Goal: Task Accomplishment & Management: Manage account settings

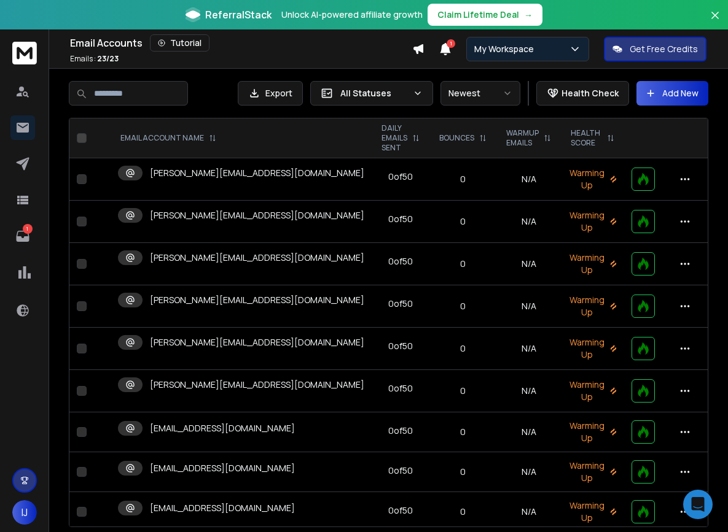
click at [546, 49] on div "My Workspace" at bounding box center [527, 49] width 107 height 12
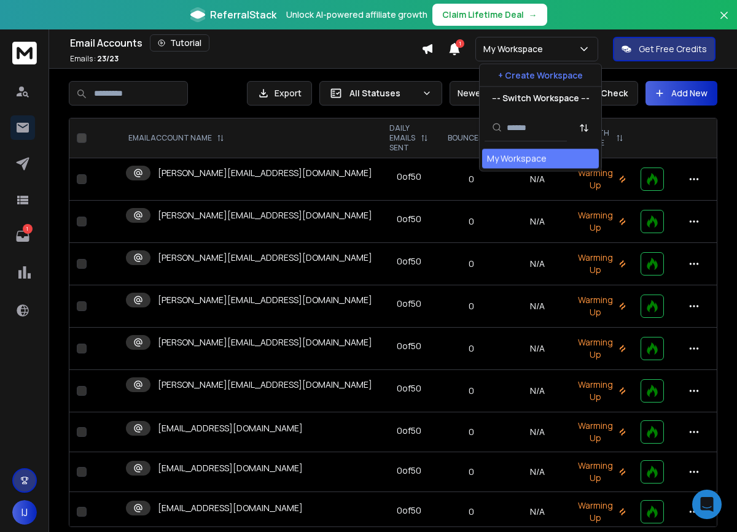
click at [546, 82] on button "+ Create Workspace" at bounding box center [541, 75] width 122 height 22
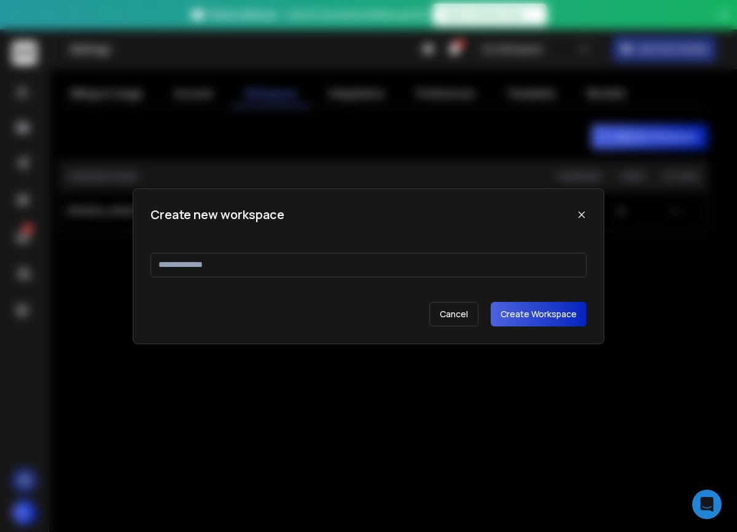
click at [464, 277] on div "Cancel Create Workspace" at bounding box center [368, 287] width 436 height 79
click at [457, 265] on input at bounding box center [368, 265] width 436 height 25
click at [586, 212] on div "Create new workspace * Cancel Create Workspace" at bounding box center [369, 267] width 472 height 156
click at [400, 267] on input "*" at bounding box center [368, 265] width 436 height 25
type input "**********"
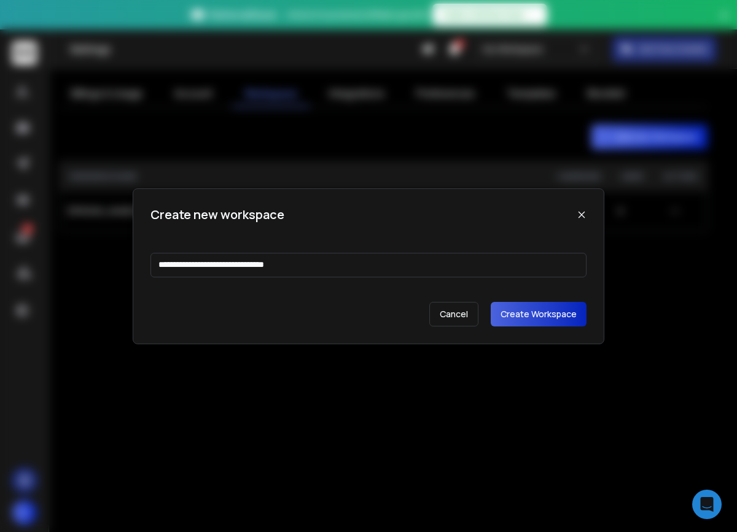
click at [543, 313] on button "Create Workspace" at bounding box center [539, 314] width 96 height 25
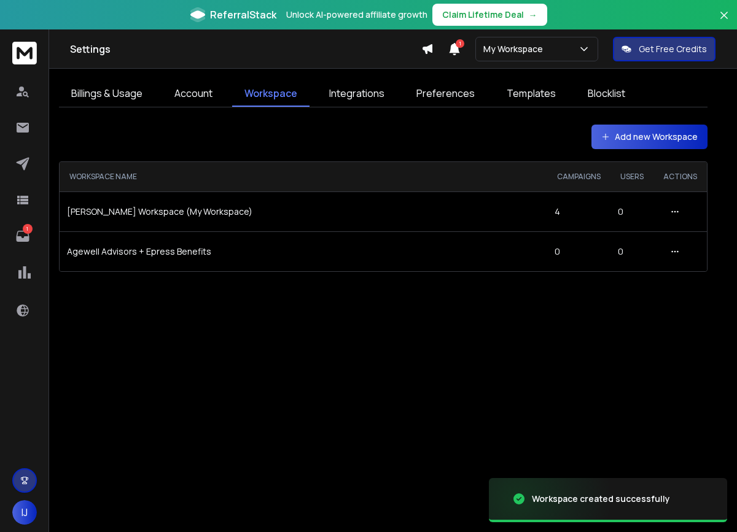
click at [637, 120] on div "Add new Workspace WORKSPACE NAME CAMPAIGNS USERS ACTIONS Ian James's Workspace …" at bounding box center [383, 322] width 649 height 415
click at [625, 134] on button "Add new Workspace" at bounding box center [649, 137] width 116 height 25
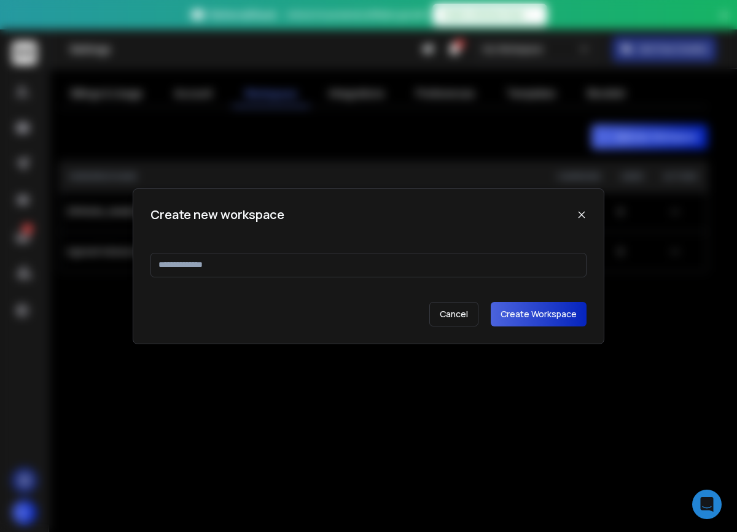
click at [531, 262] on input at bounding box center [368, 265] width 436 height 25
type input "****"
click at [555, 324] on button "Create Workspace" at bounding box center [539, 314] width 96 height 25
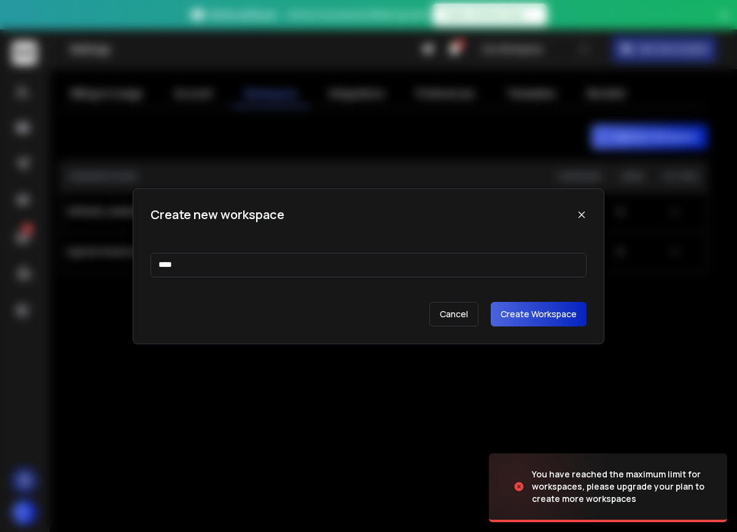
click at [534, 346] on div "Create new workspace **** Cancel Create Workspace" at bounding box center [368, 266] width 737 height 181
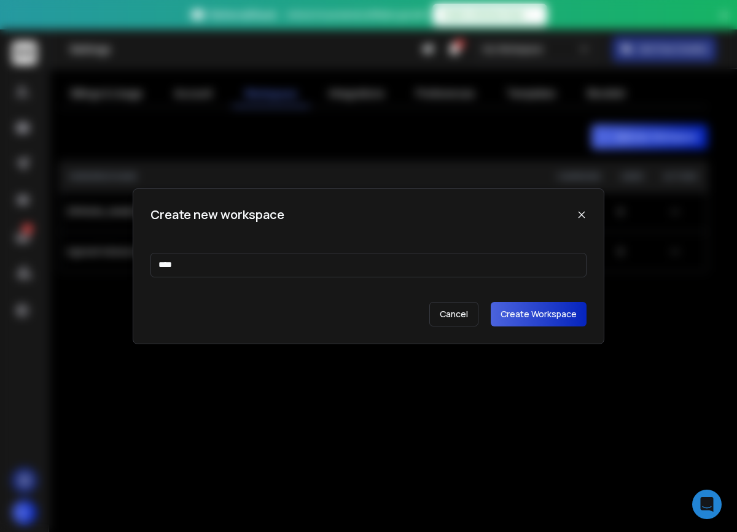
click at [533, 321] on button "Create Workspace" at bounding box center [539, 314] width 96 height 25
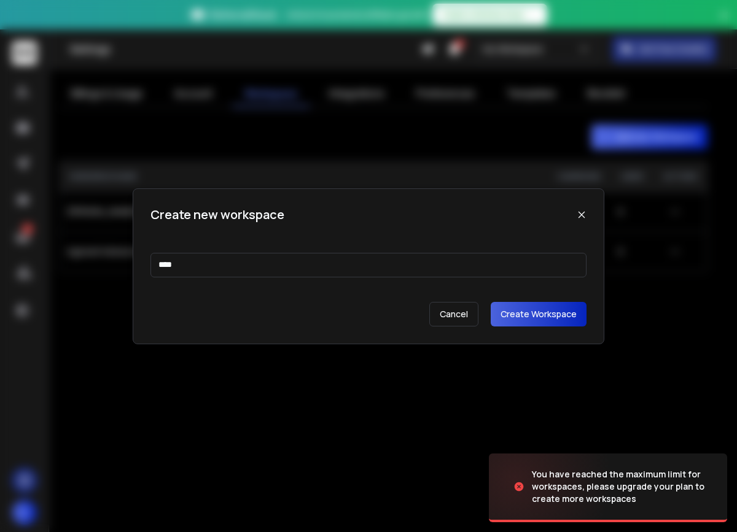
click at [588, 190] on div "Create new workspace **** Cancel Create Workspace" at bounding box center [369, 267] width 472 height 156
click at [586, 212] on icon at bounding box center [582, 215] width 10 height 10
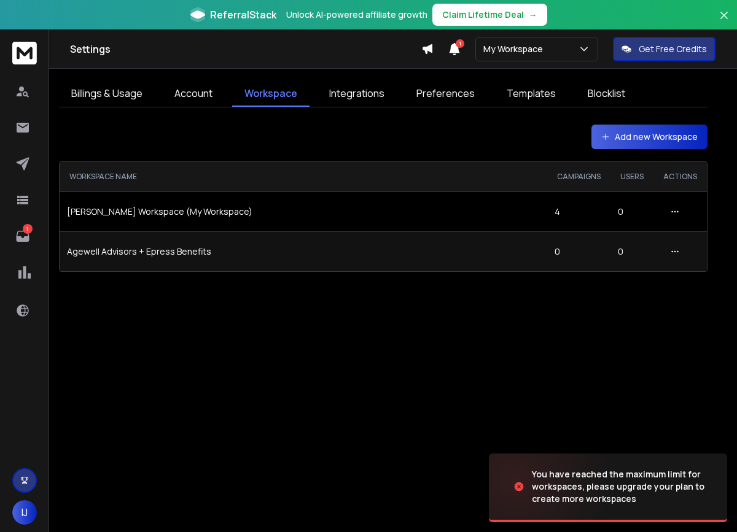
click at [182, 262] on td "Agewell Advisors + Epress Benefits" at bounding box center [304, 252] width 488 height 40
click at [177, 251] on td "Agewell Advisors + Epress Benefits" at bounding box center [304, 252] width 488 height 40
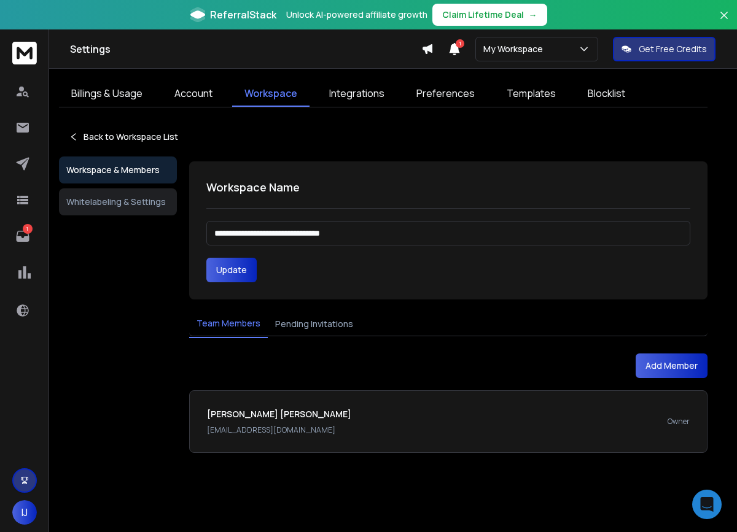
click at [137, 208] on button "Whitelabeling & Settings" at bounding box center [118, 202] width 118 height 27
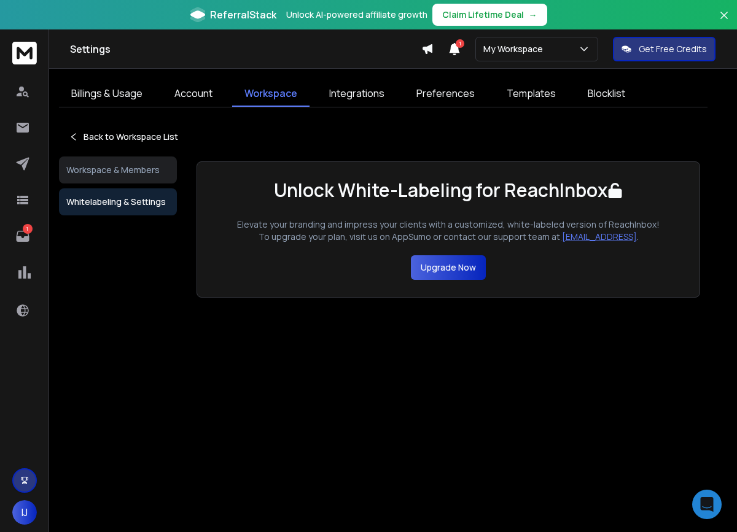
click at [438, 263] on link "Upgrade Now" at bounding box center [448, 267] width 75 height 25
click at [141, 169] on button "Workspace & Members" at bounding box center [118, 170] width 118 height 27
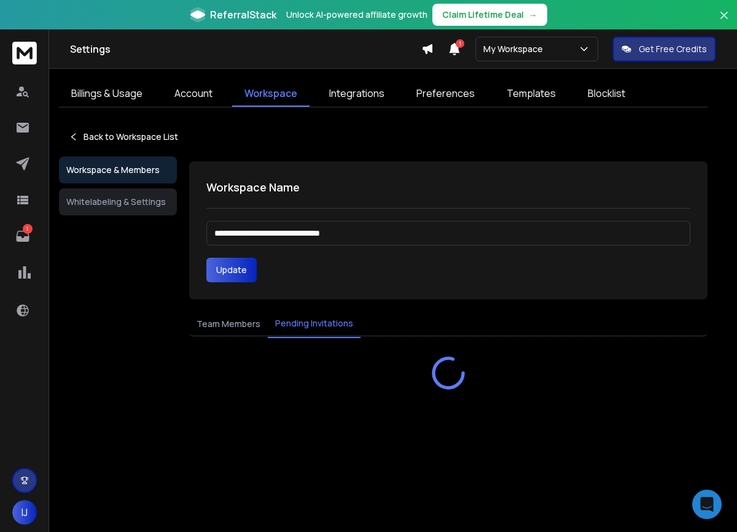
click at [315, 324] on button "Pending Invitations" at bounding box center [314, 324] width 93 height 28
click at [222, 320] on button "Team Members" at bounding box center [228, 324] width 79 height 27
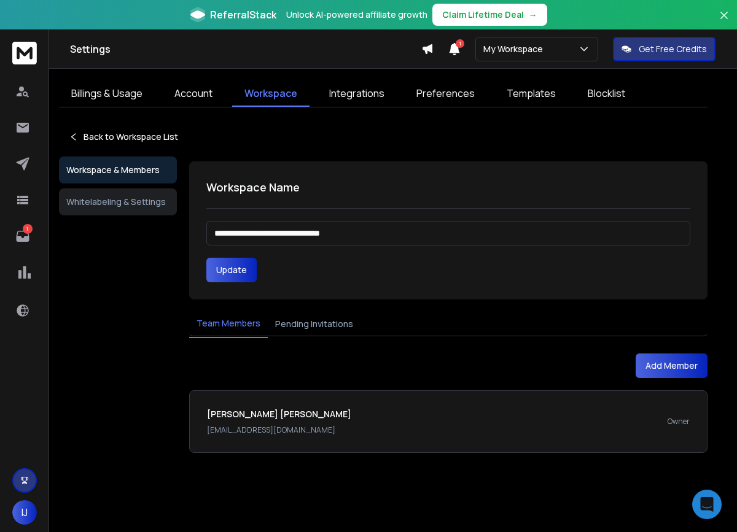
click at [664, 366] on button "Add Member" at bounding box center [672, 366] width 72 height 25
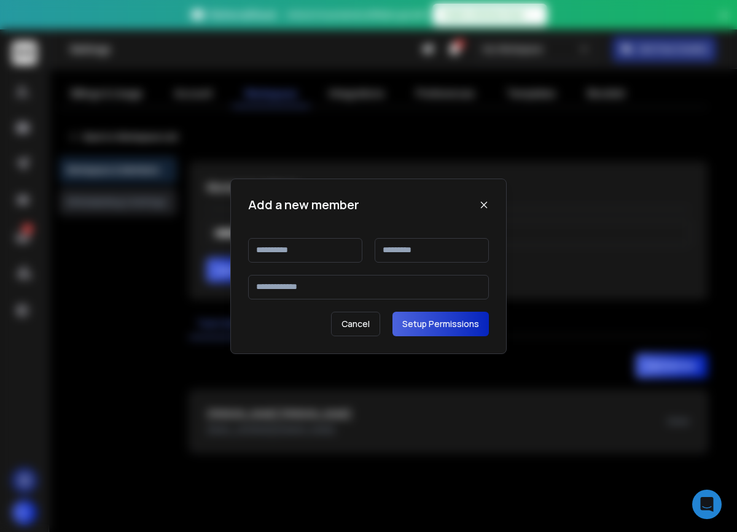
click at [323, 253] on input at bounding box center [305, 250] width 114 height 25
type input "****"
type input "*****"
type input "**********"
click at [436, 318] on button "Setup Permissions" at bounding box center [440, 324] width 96 height 25
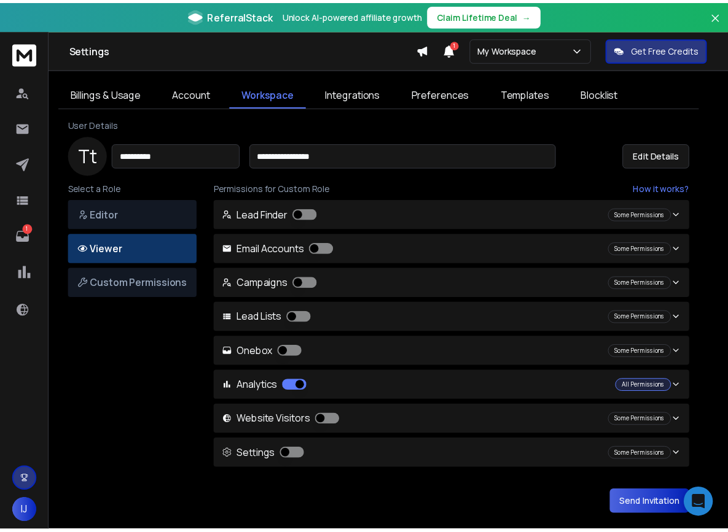
scroll to position [73, 0]
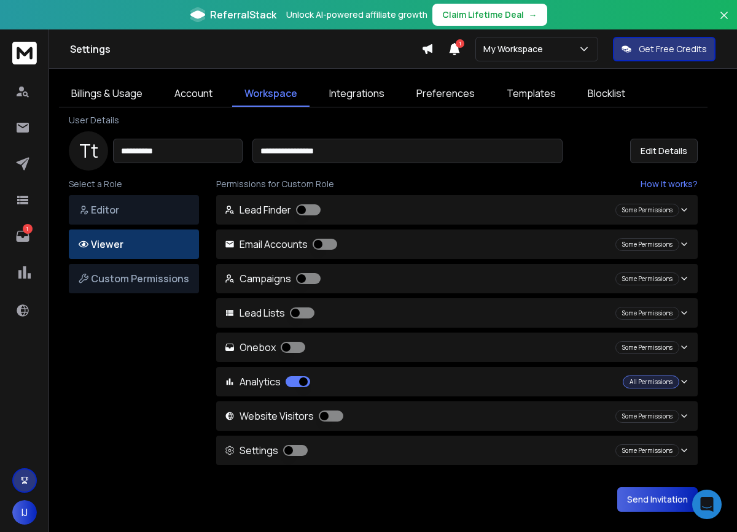
click at [320, 245] on button "button" at bounding box center [325, 244] width 25 height 11
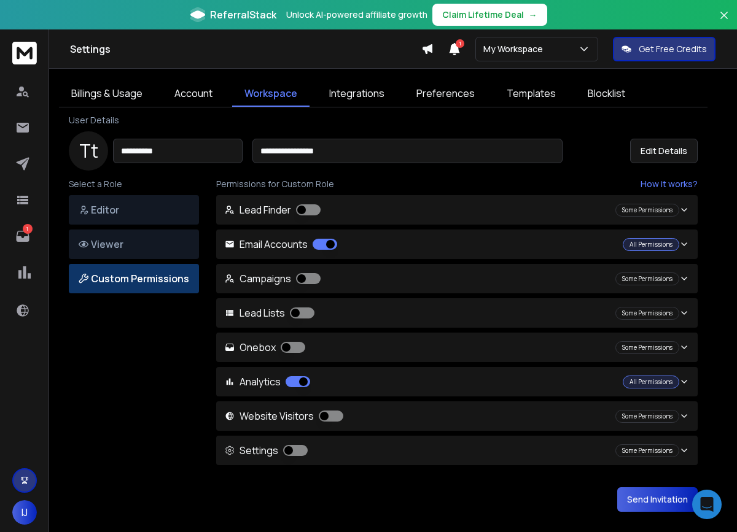
click at [300, 286] on p "Campaigns" at bounding box center [273, 278] width 96 height 15
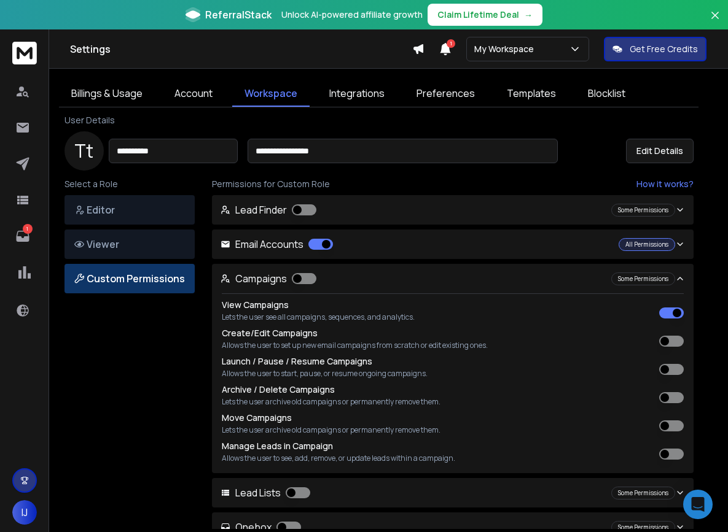
click at [302, 279] on button "button" at bounding box center [304, 278] width 25 height 11
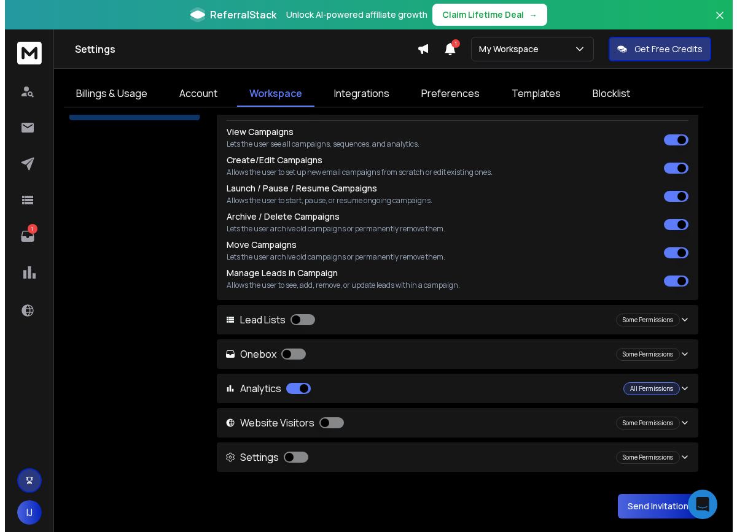
scroll to position [260, 0]
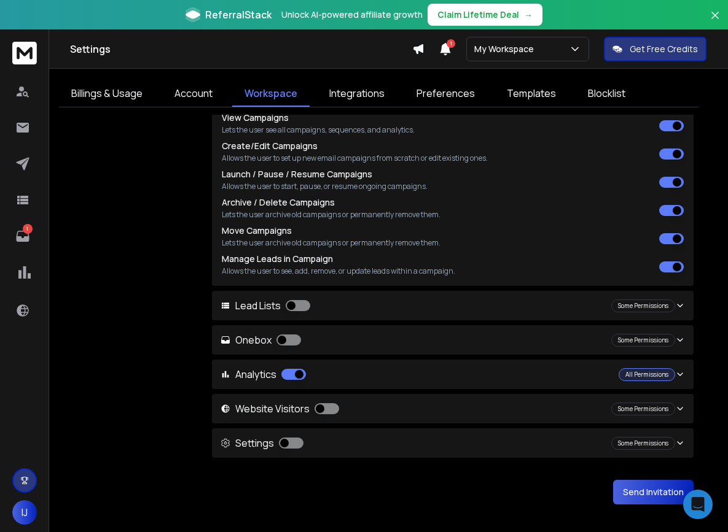
click at [284, 340] on button "button" at bounding box center [288, 340] width 25 height 11
click at [654, 486] on button "Send Invitation" at bounding box center [653, 492] width 80 height 25
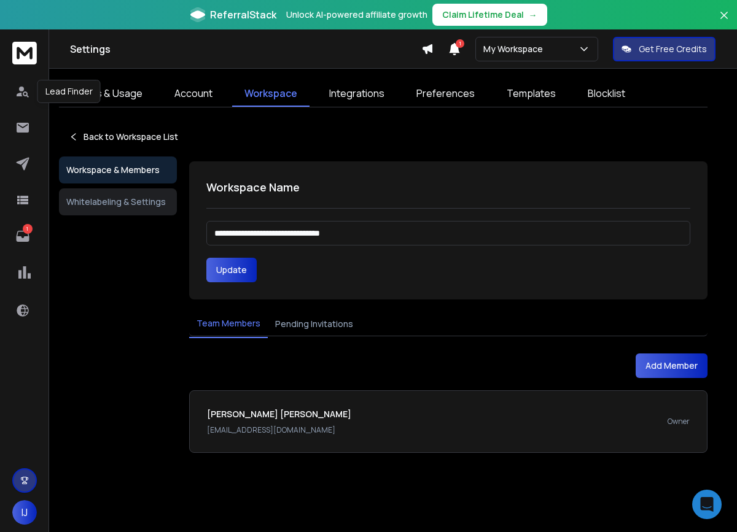
click at [21, 60] on icon at bounding box center [24, 53] width 25 height 23
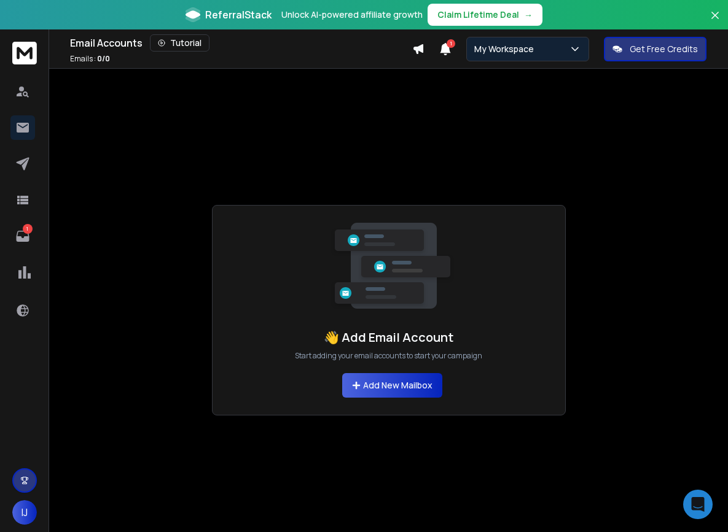
click at [530, 47] on p "My Workspace" at bounding box center [506, 49] width 64 height 12
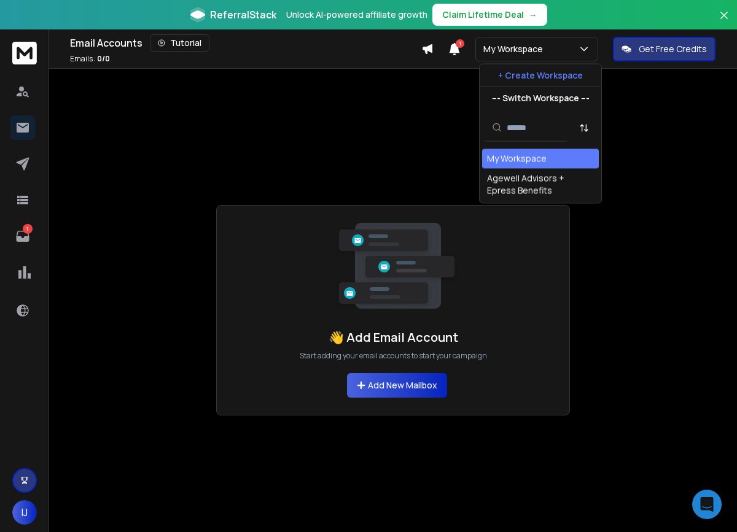
click at [560, 76] on p "+ Create Workspace" at bounding box center [540, 75] width 85 height 12
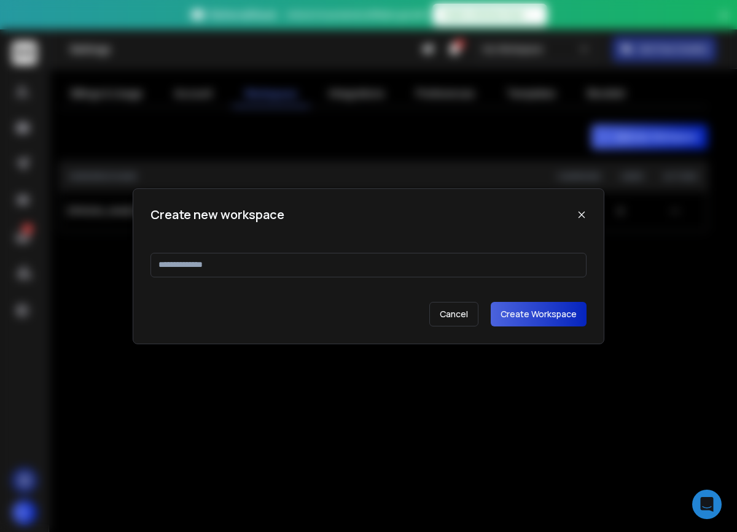
click at [523, 263] on input at bounding box center [368, 265] width 436 height 25
type input "*********"
click at [553, 310] on button "Create Workspace" at bounding box center [539, 314] width 96 height 25
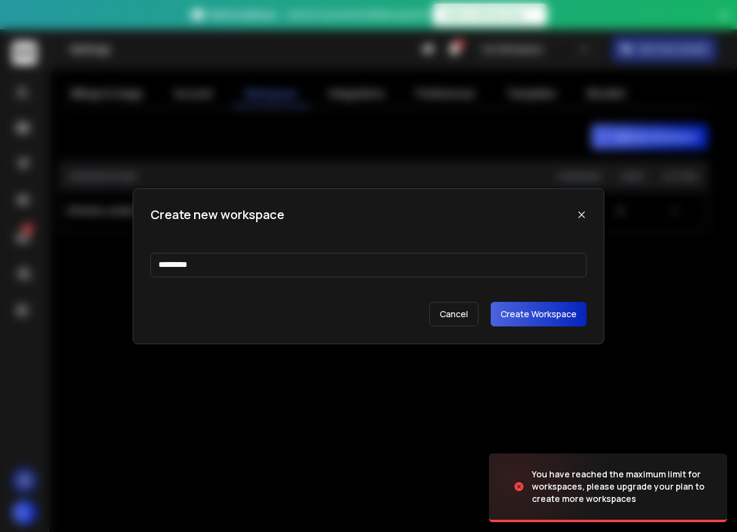
click at [553, 310] on button "Create Workspace" at bounding box center [539, 314] width 96 height 25
click at [583, 218] on icon at bounding box center [582, 215] width 10 height 10
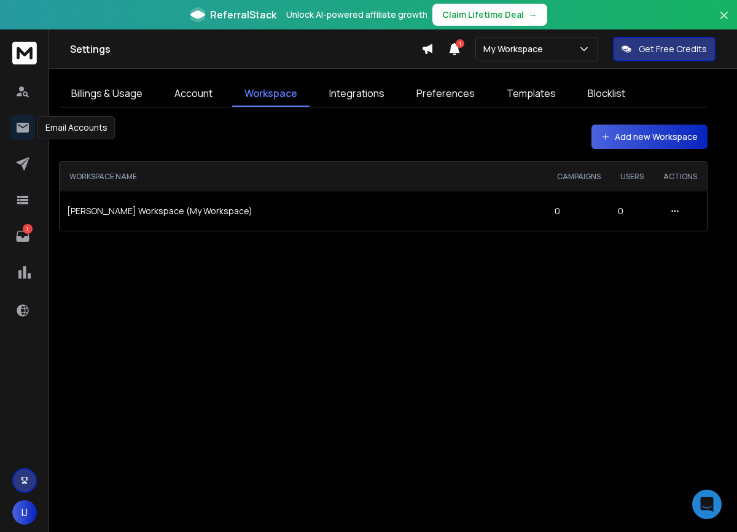
click at [19, 122] on icon at bounding box center [22, 127] width 15 height 15
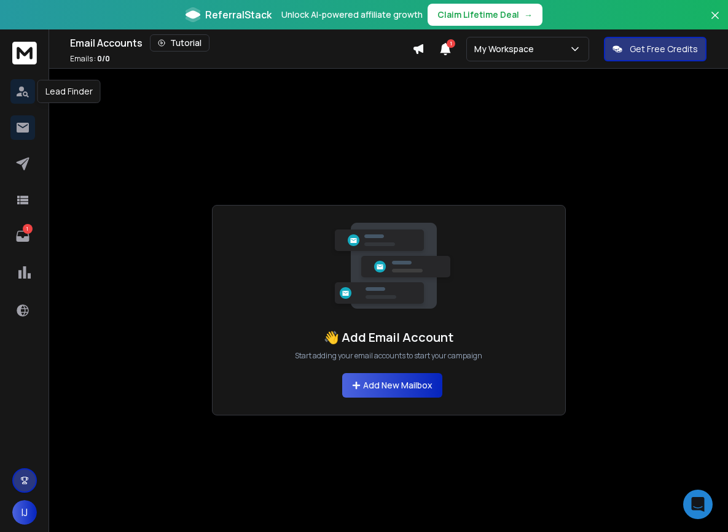
click at [17, 86] on icon at bounding box center [22, 91] width 15 height 15
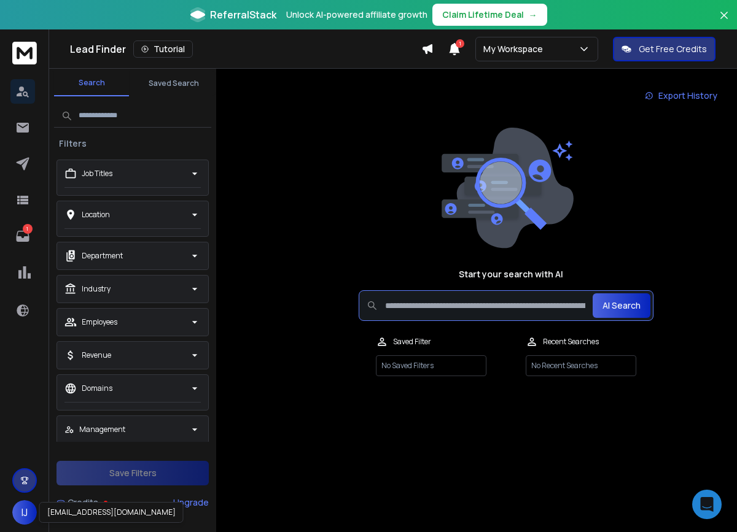
click at [22, 515] on span "IJ" at bounding box center [24, 513] width 25 height 25
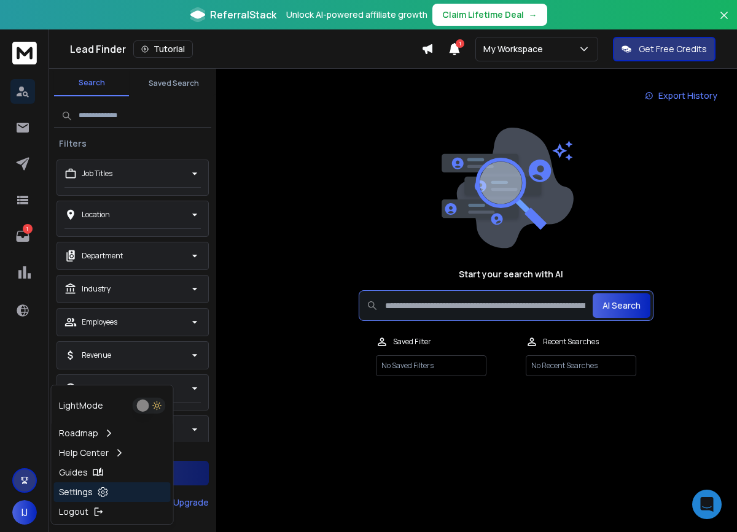
click at [87, 495] on p "Settings" at bounding box center [76, 492] width 34 height 12
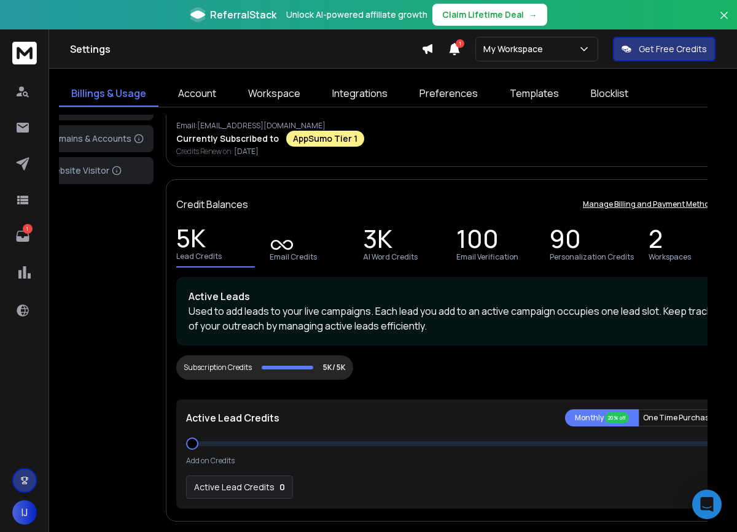
scroll to position [72, 66]
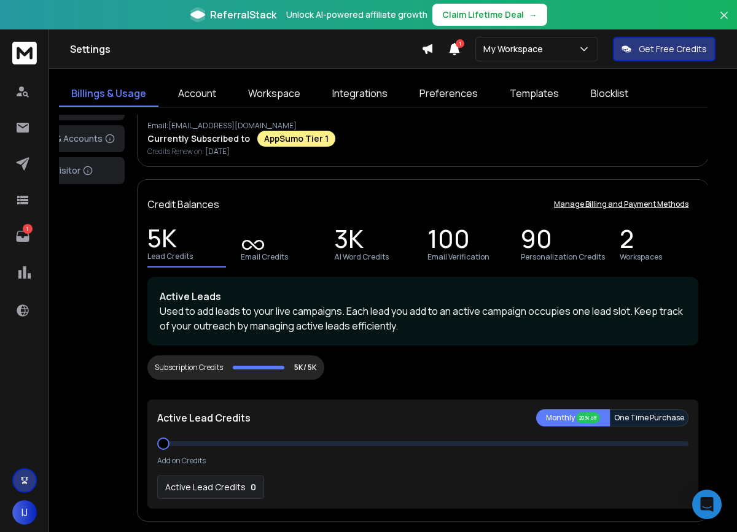
click at [654, 410] on button "One Time Purchase" at bounding box center [649, 418] width 79 height 17
click at [494, 442] on span at bounding box center [422, 444] width 531 height 5
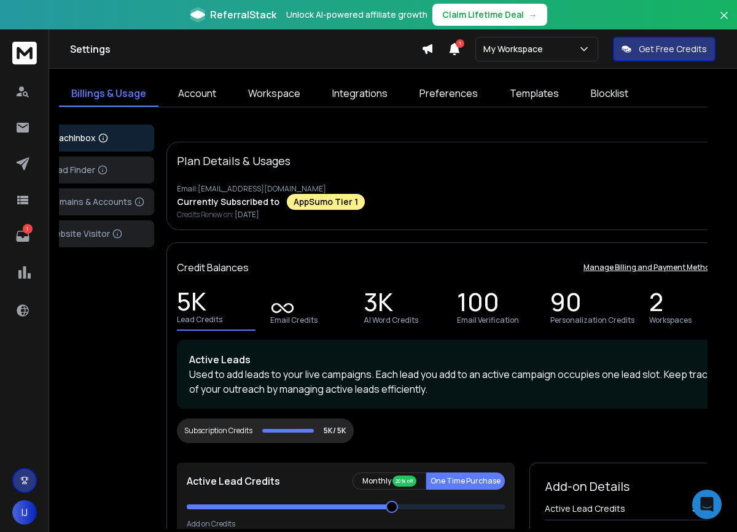
scroll to position [0, 0]
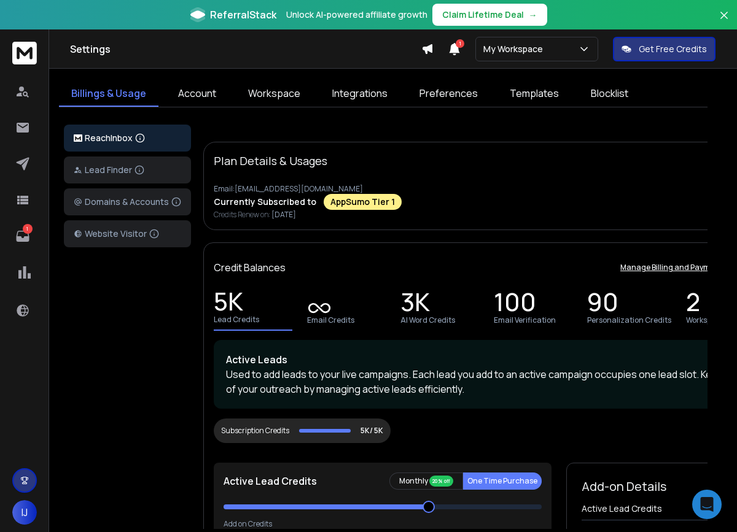
click at [111, 201] on button "Domains & Accounts" at bounding box center [127, 202] width 127 height 27
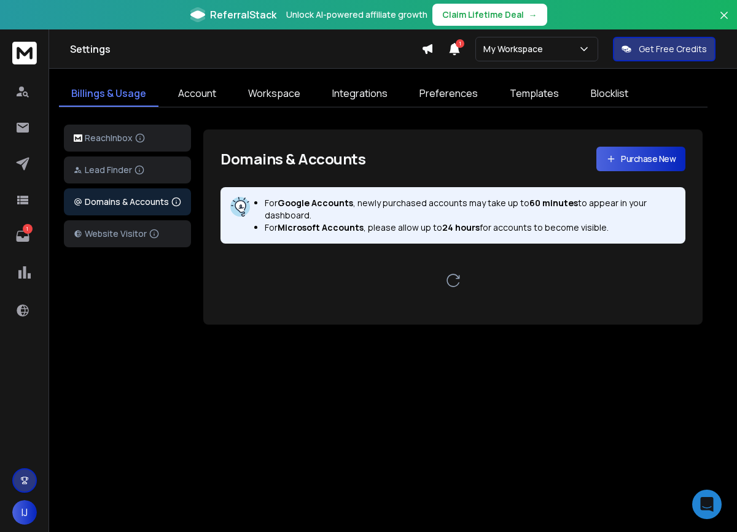
click at [122, 169] on button "Lead Finder" at bounding box center [127, 170] width 127 height 27
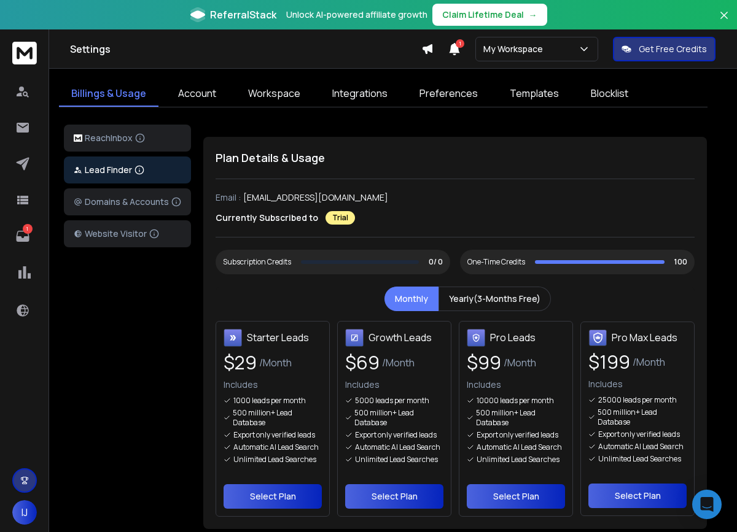
scroll to position [85, 2]
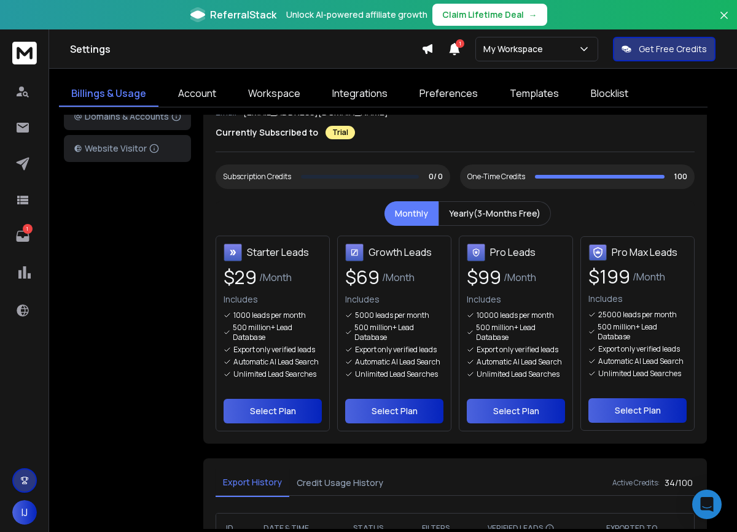
click at [378, 321] on div "5000 leads per month 500 million+ Lead Database Export only verified leads Auto…" at bounding box center [394, 345] width 98 height 69
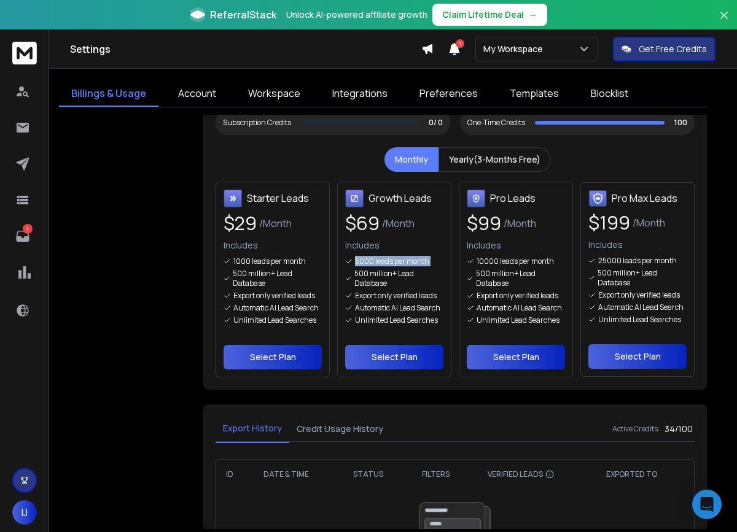
scroll to position [142, 2]
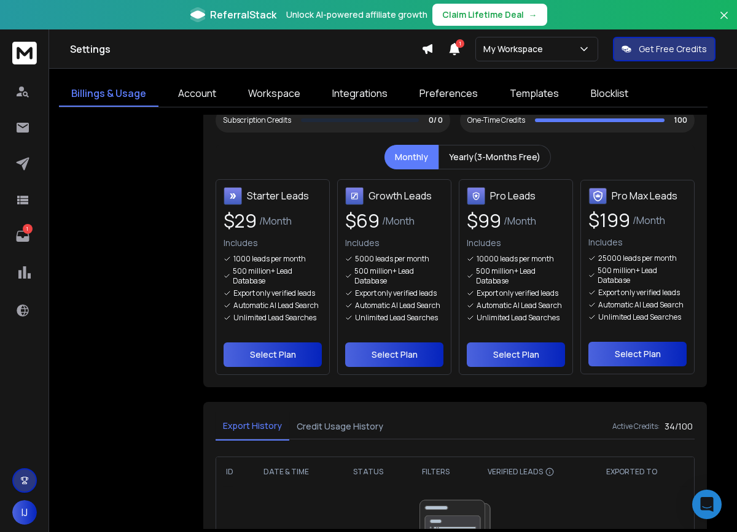
click at [411, 292] on p "Export only verified leads" at bounding box center [396, 294] width 82 height 10
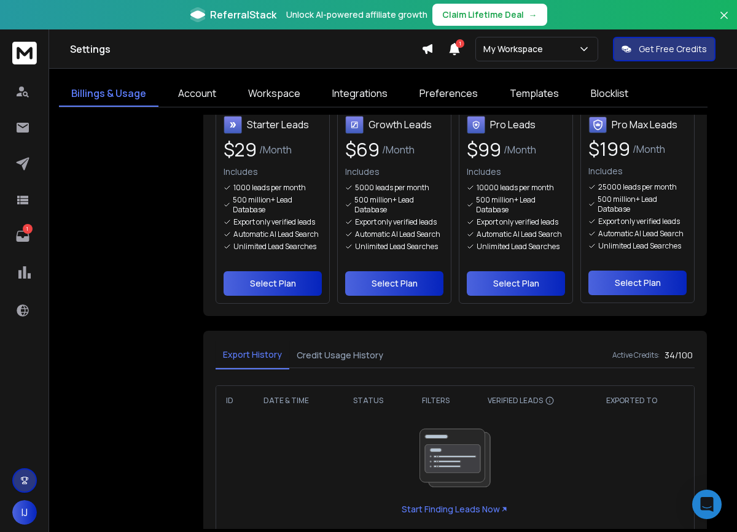
scroll to position [241, 2]
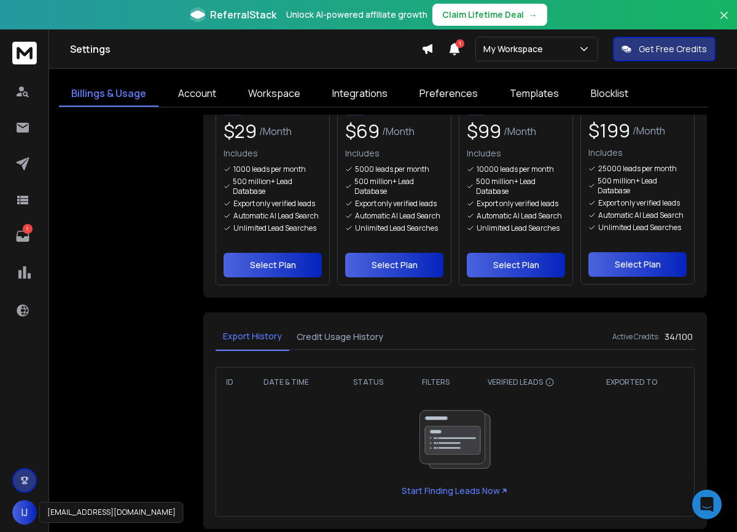
click at [27, 512] on span "IJ" at bounding box center [24, 513] width 25 height 25
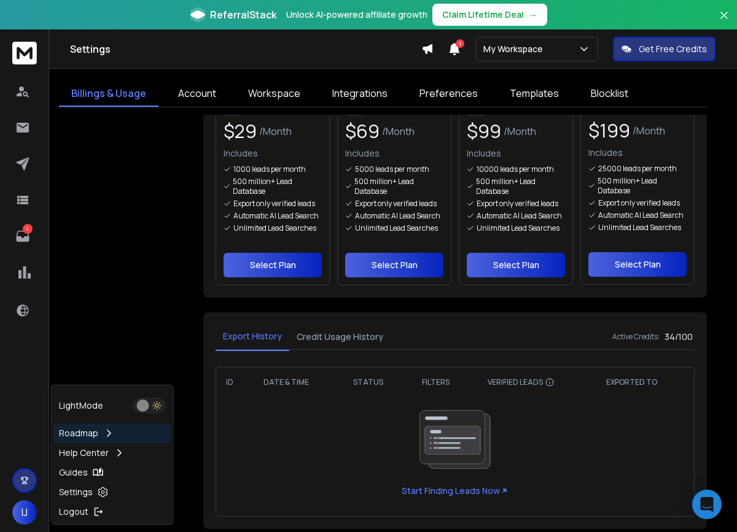
click at [19, 49] on icon at bounding box center [24, 53] width 25 height 23
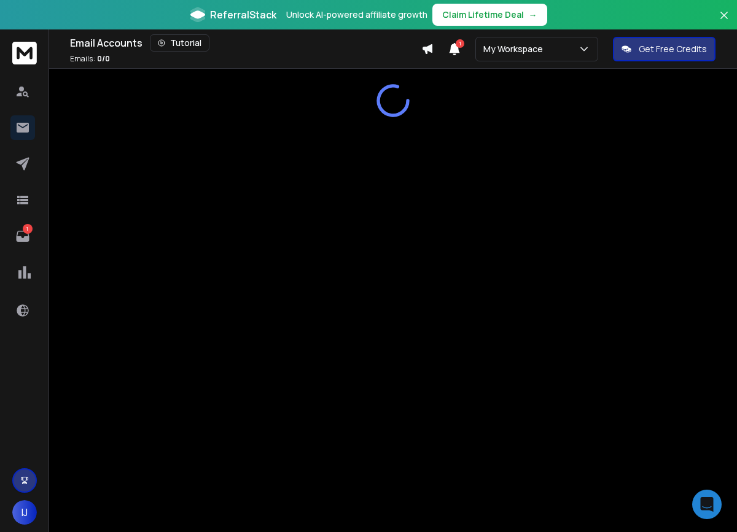
click at [19, 49] on icon at bounding box center [24, 53] width 25 height 23
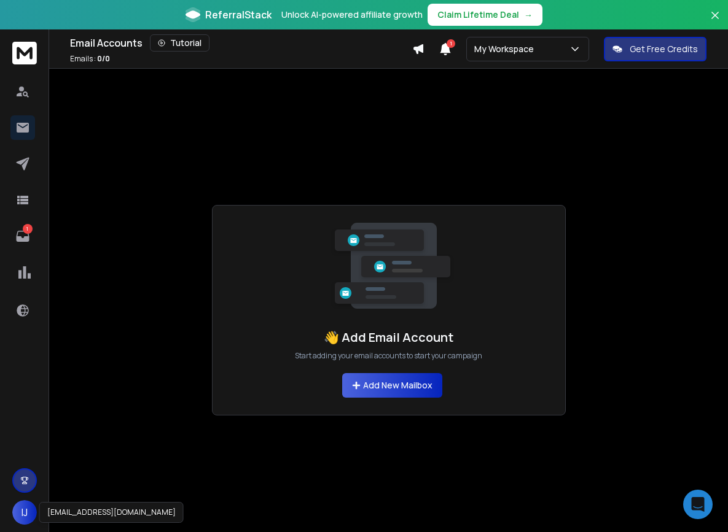
click at [20, 521] on span "IJ" at bounding box center [24, 513] width 25 height 25
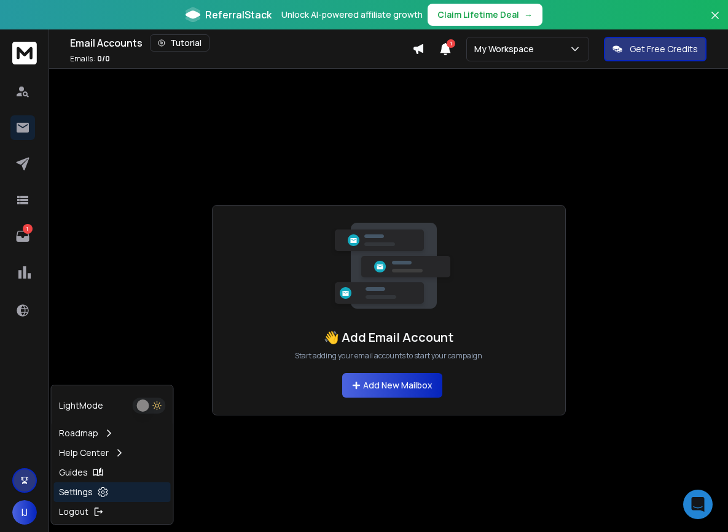
click at [106, 487] on icon at bounding box center [103, 492] width 11 height 11
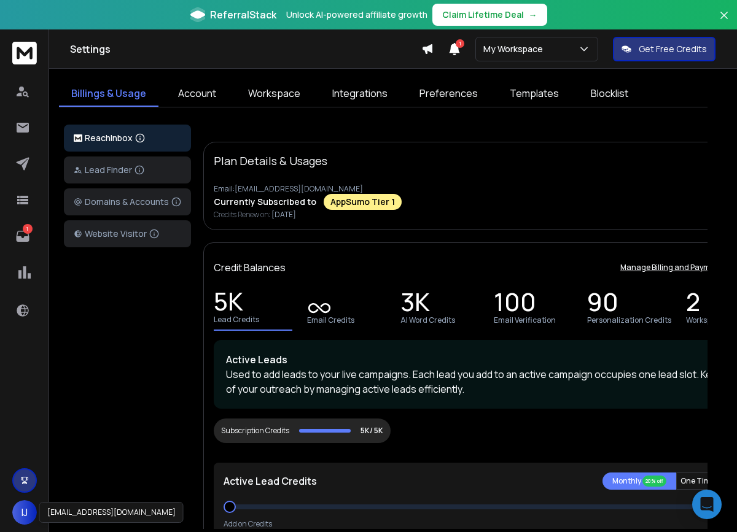
click at [26, 517] on span "IJ" at bounding box center [24, 513] width 25 height 25
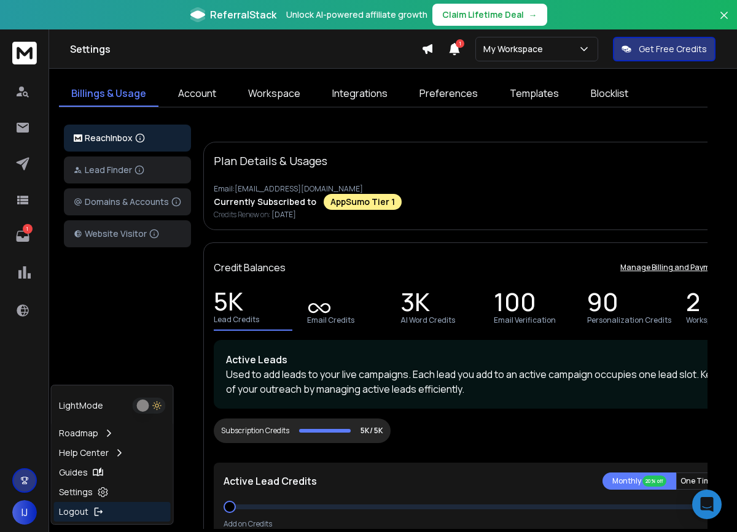
click at [81, 509] on p "Logout" at bounding box center [73, 512] width 29 height 12
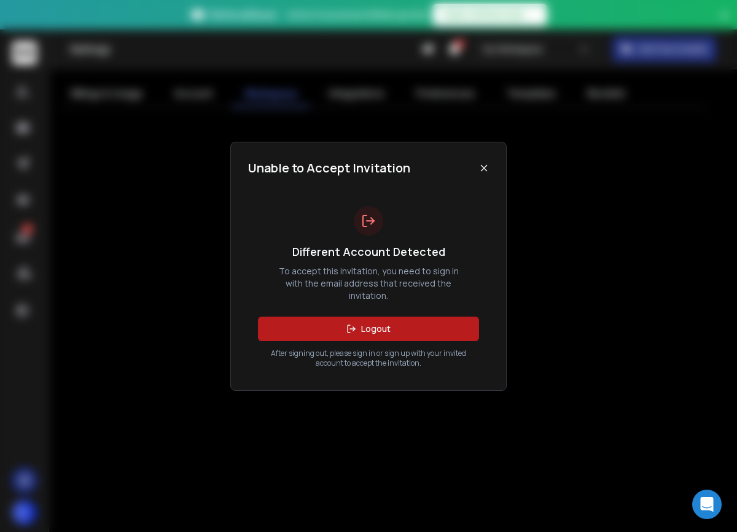
click at [421, 331] on button "Logout" at bounding box center [368, 329] width 221 height 25
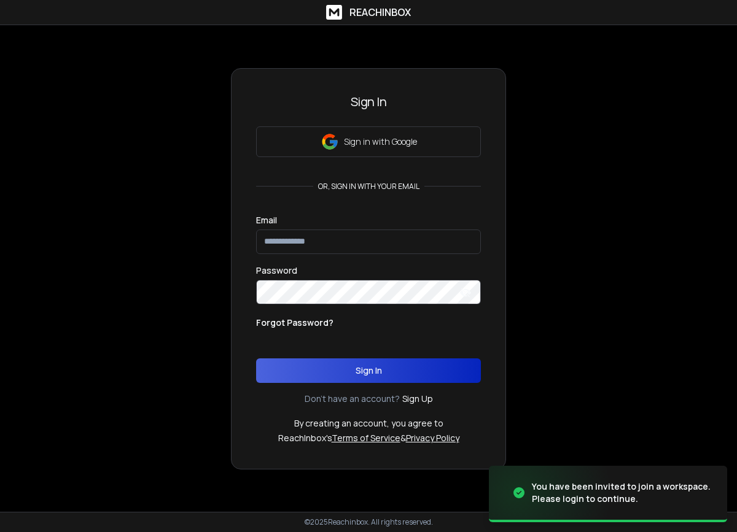
type input "**********"
click at [366, 376] on button "Sign In" at bounding box center [368, 371] width 225 height 25
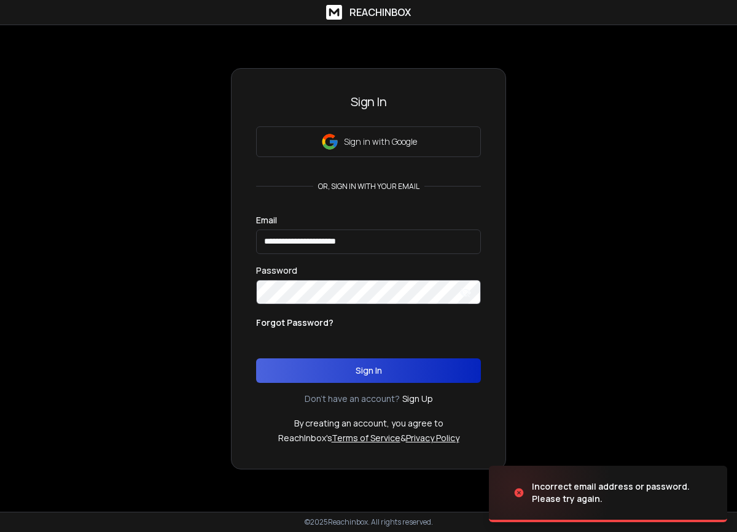
click at [335, 249] on input "**********" at bounding box center [368, 242] width 225 height 25
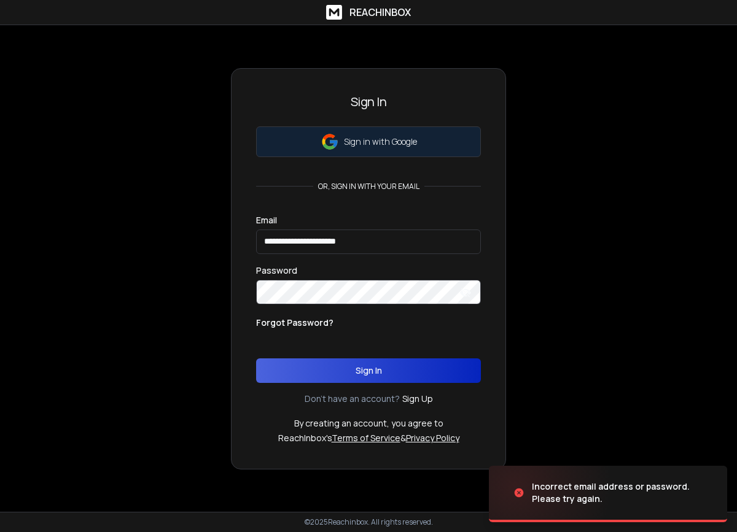
click at [356, 146] on p "Sign in with Google" at bounding box center [380, 142] width 73 height 12
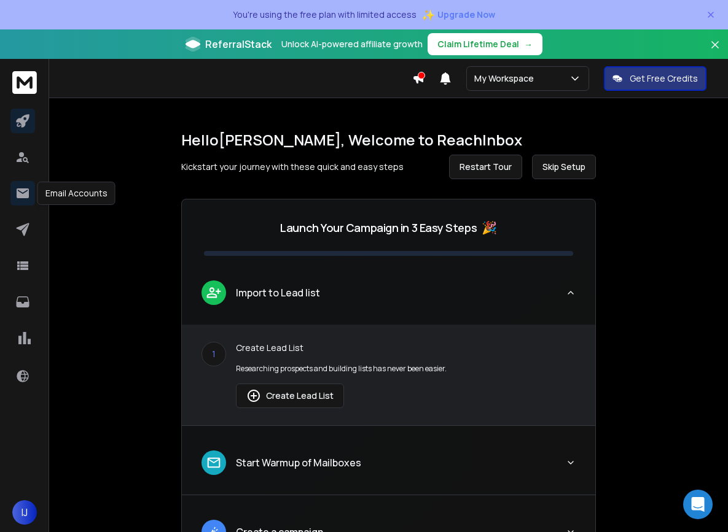
click at [23, 192] on icon at bounding box center [23, 194] width 12 height 10
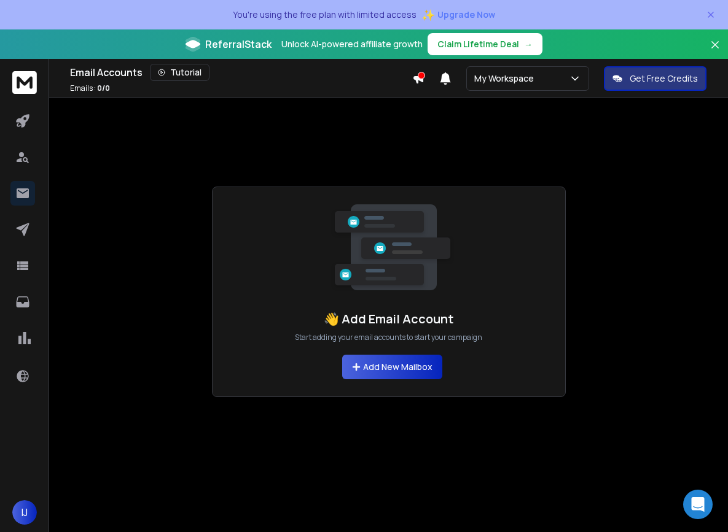
scroll to position [49, 0]
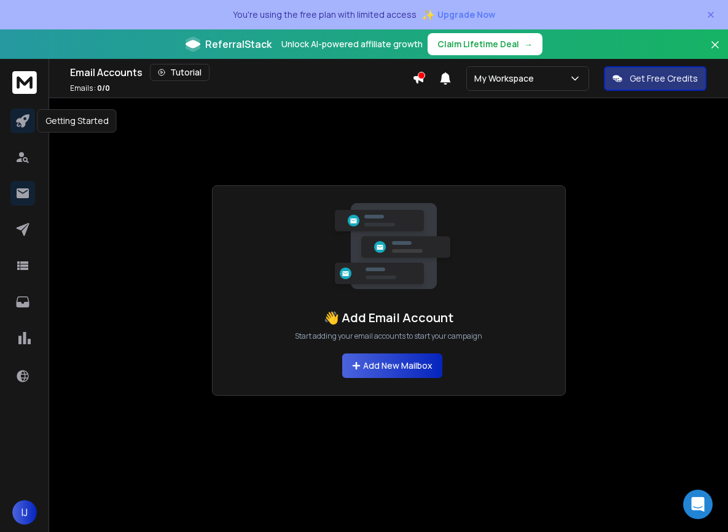
click at [31, 125] on link at bounding box center [22, 121] width 25 height 25
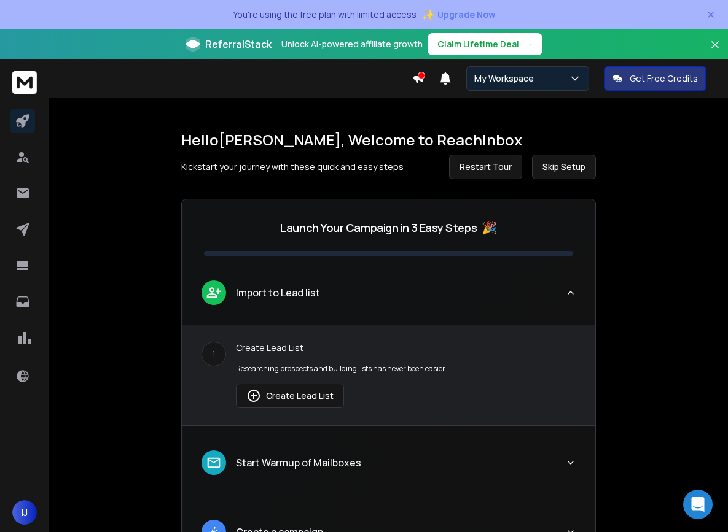
click at [544, 80] on div "My Workspace" at bounding box center [527, 78] width 107 height 12
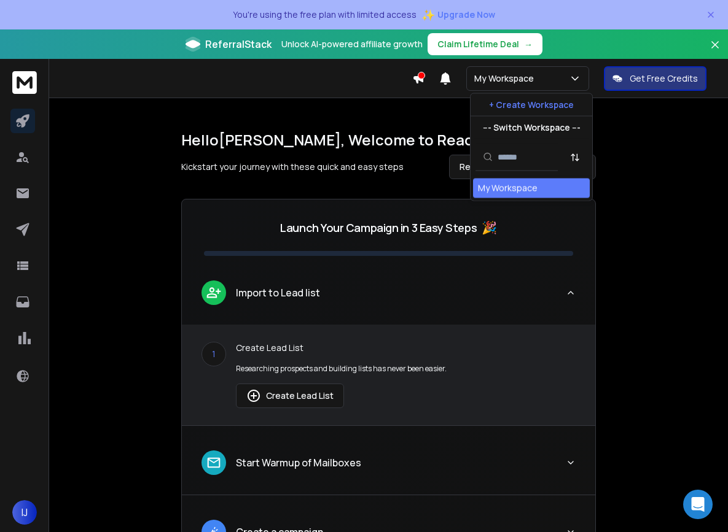
click at [704, 236] on div "Hello [PERSON_NAME] , Welcome to ReachInbox Kickstart your journey with these q…" at bounding box center [388, 348] width 639 height 474
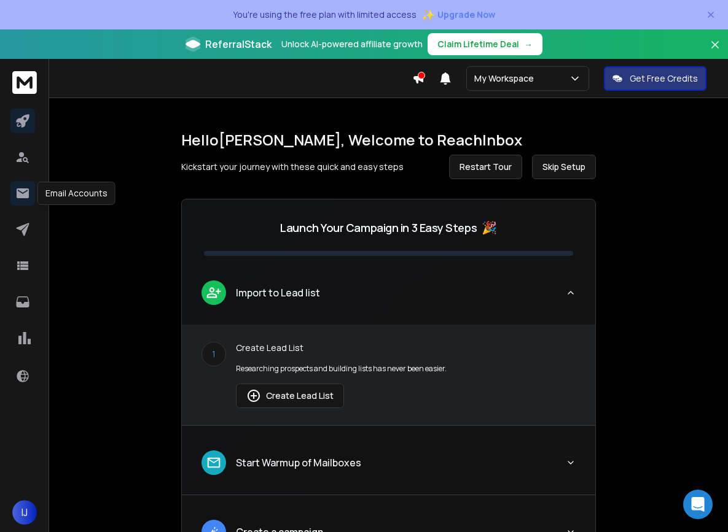
click at [22, 197] on icon at bounding box center [23, 194] width 12 height 10
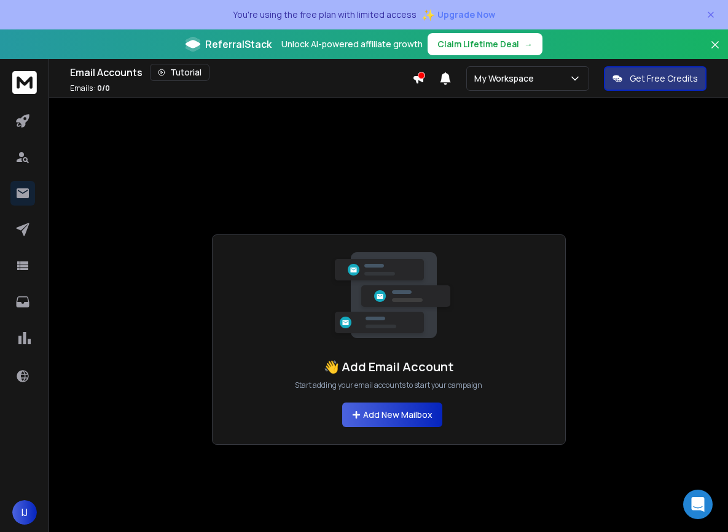
click at [386, 416] on button "Add New Mailbox" at bounding box center [392, 415] width 100 height 25
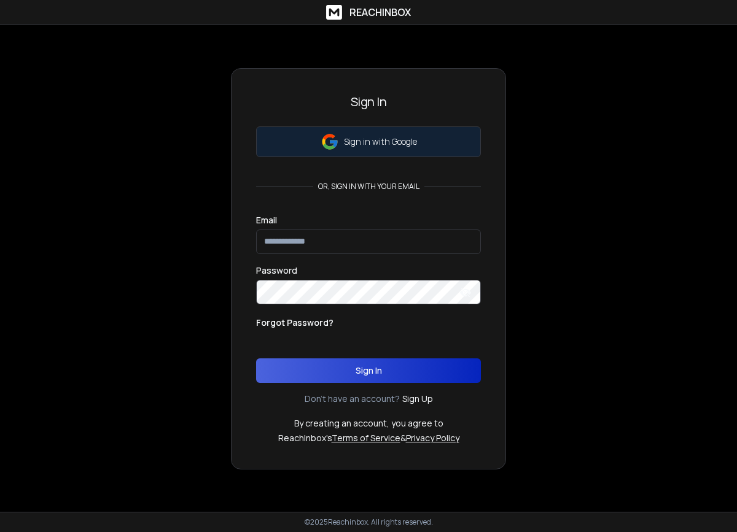
type input "**********"
click at [354, 146] on p "Sign in with Google" at bounding box center [380, 142] width 73 height 12
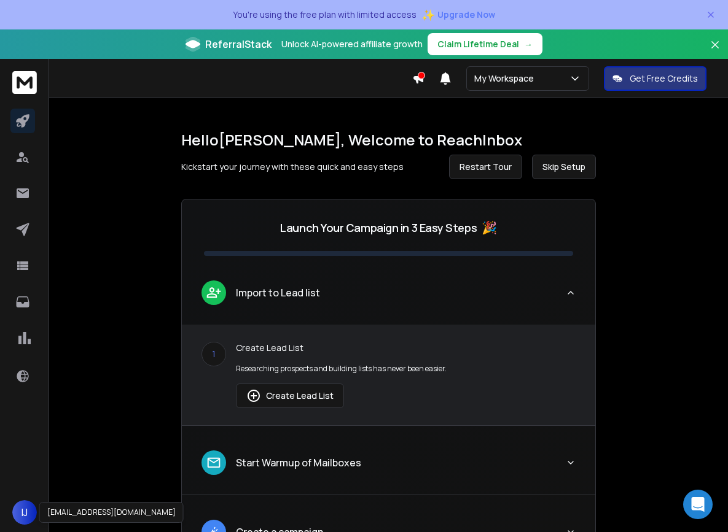
click at [21, 513] on span "IJ" at bounding box center [24, 513] width 25 height 25
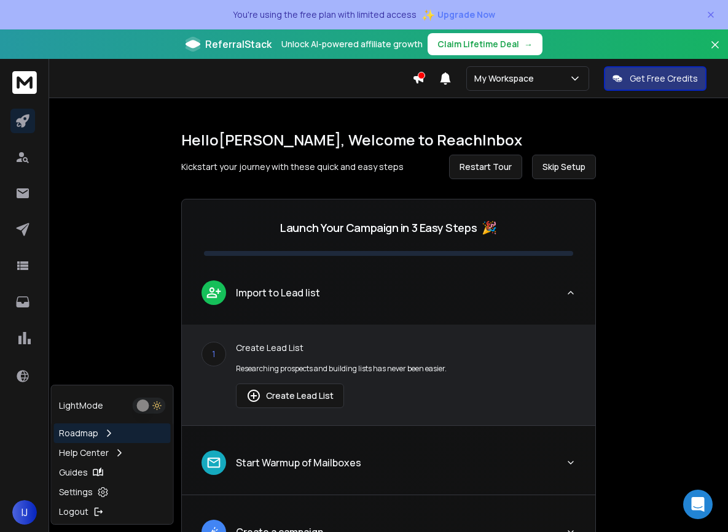
click at [109, 338] on div "Hello [PERSON_NAME] , Welcome to ReachInbox Kickstart your journey with these q…" at bounding box center [388, 348] width 639 height 474
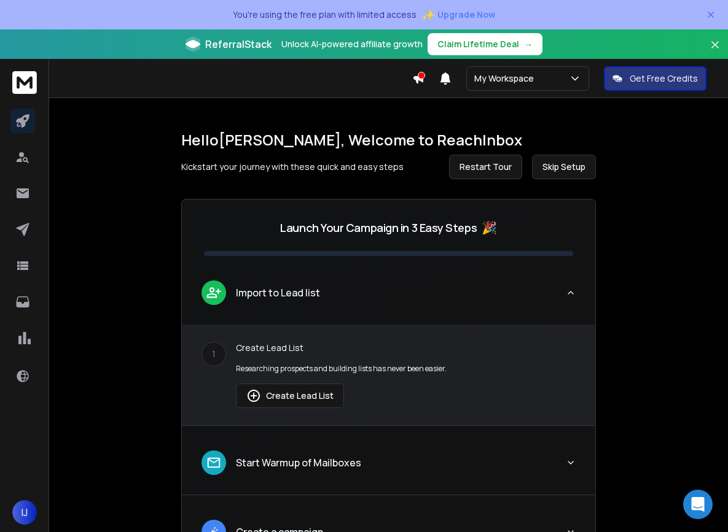
scroll to position [64, 0]
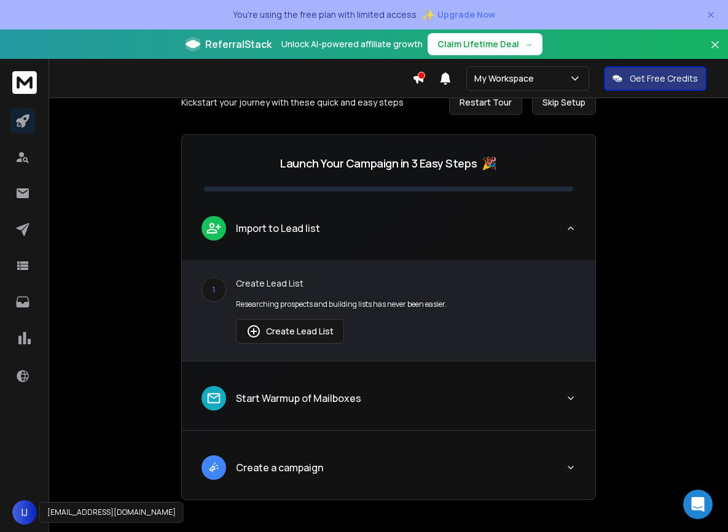
click at [25, 513] on span "IJ" at bounding box center [24, 513] width 25 height 25
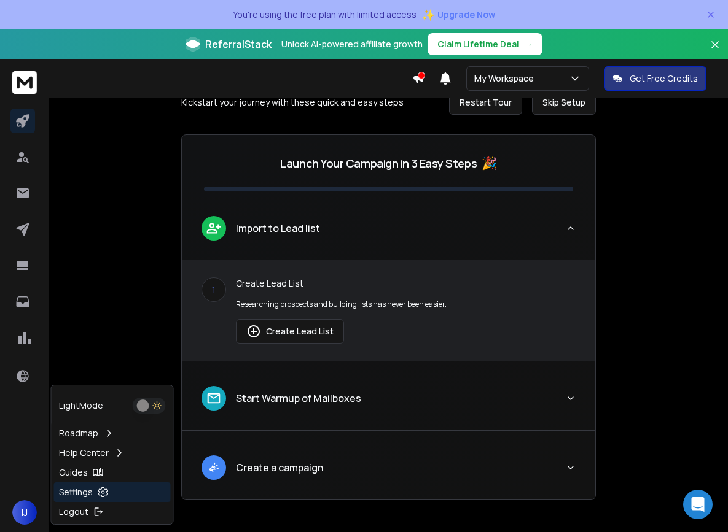
click at [88, 496] on p "Settings" at bounding box center [76, 492] width 34 height 12
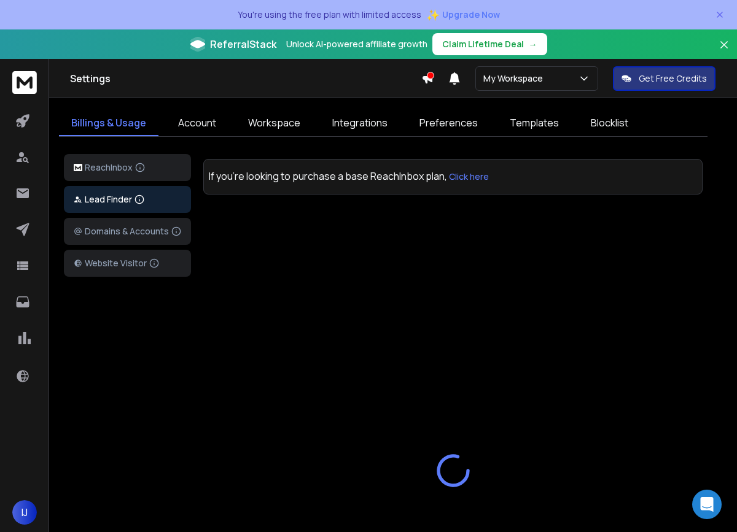
click at [167, 204] on button "Lead Finder" at bounding box center [127, 199] width 127 height 27
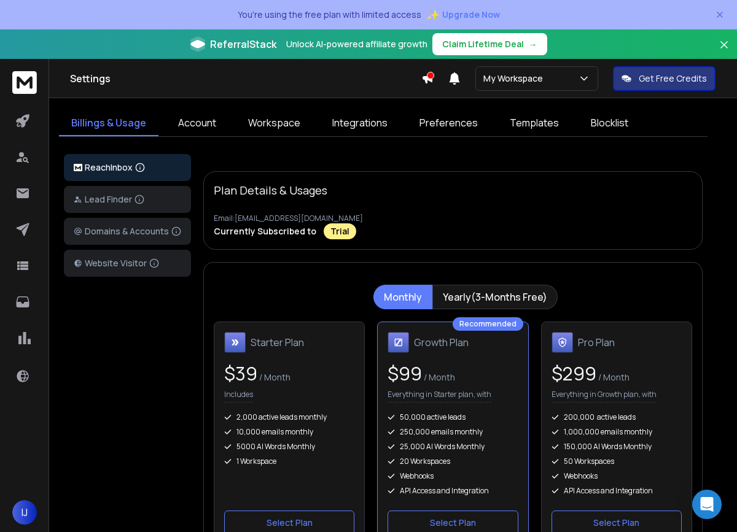
click at [115, 173] on button "ReachInbox" at bounding box center [127, 167] width 127 height 27
click at [333, 228] on div "Trial" at bounding box center [340, 232] width 33 height 16
click at [158, 200] on button "Lead Finder" at bounding box center [127, 199] width 127 height 27
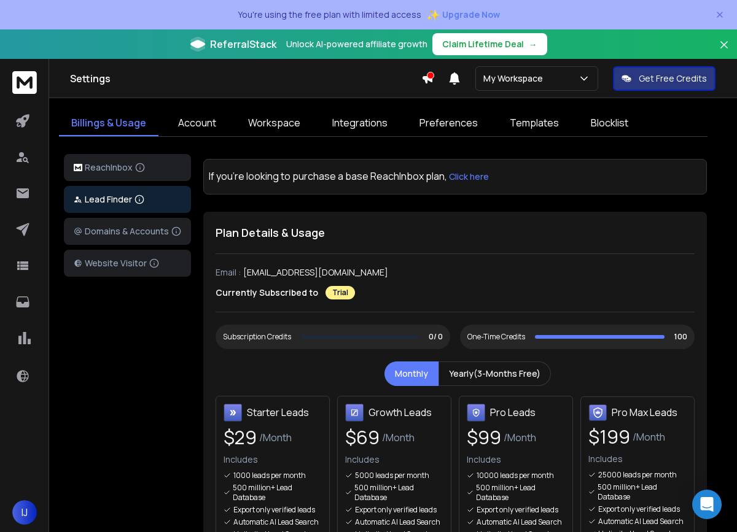
click at [197, 133] on link "Account" at bounding box center [197, 124] width 63 height 26
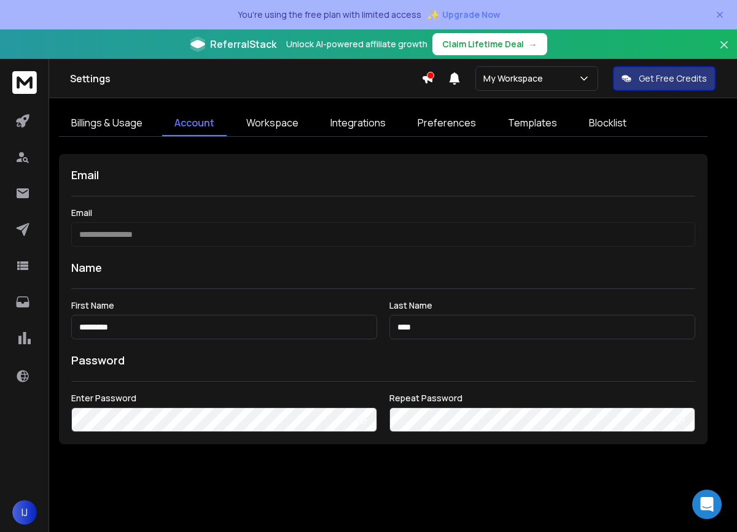
click at [109, 125] on link "Billings & Usage" at bounding box center [107, 124] width 96 height 26
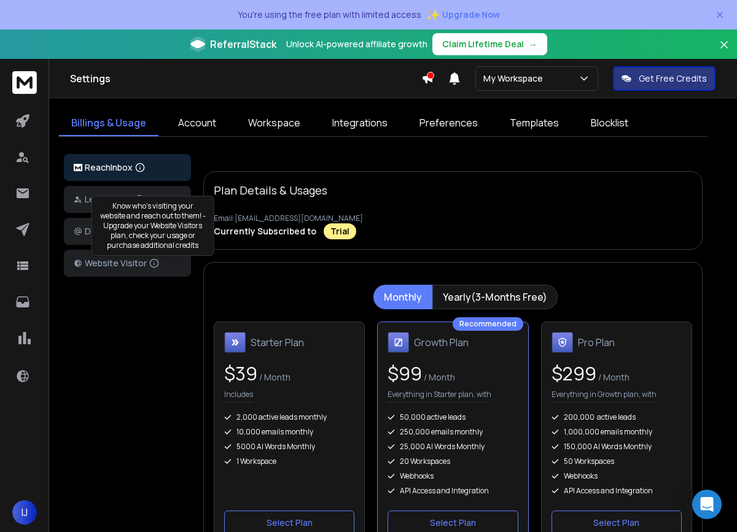
click at [151, 264] on icon "button" at bounding box center [154, 264] width 10 height 10
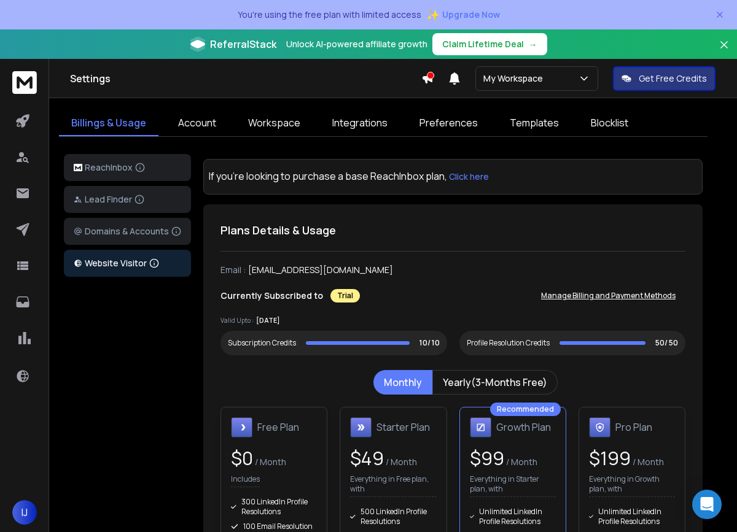
click at [126, 268] on button "Website Visitor" at bounding box center [127, 263] width 127 height 27
click at [121, 237] on button "Domains & Accounts" at bounding box center [127, 231] width 127 height 27
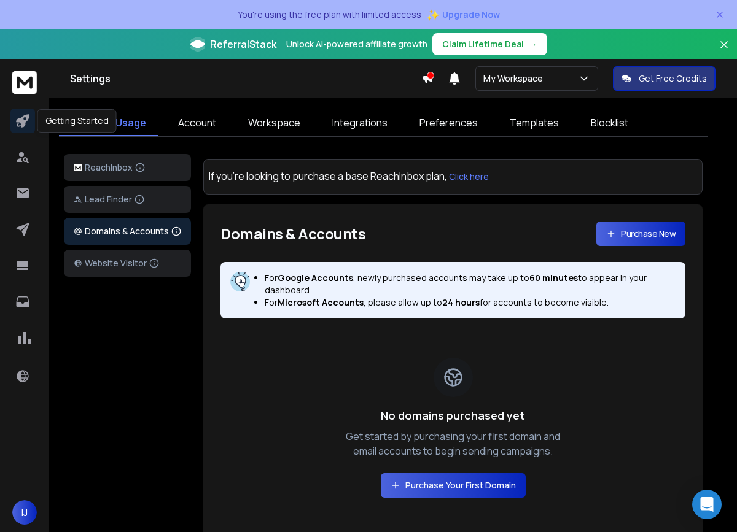
click at [18, 125] on icon at bounding box center [22, 121] width 15 height 15
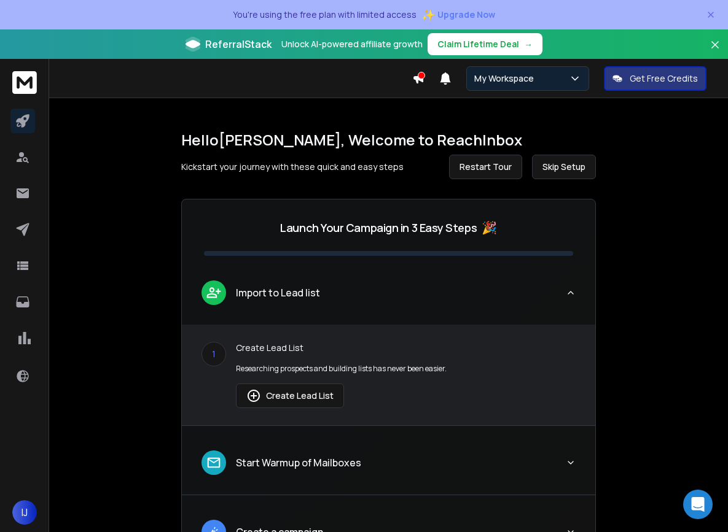
click at [548, 77] on div "My Workspace" at bounding box center [527, 78] width 107 height 12
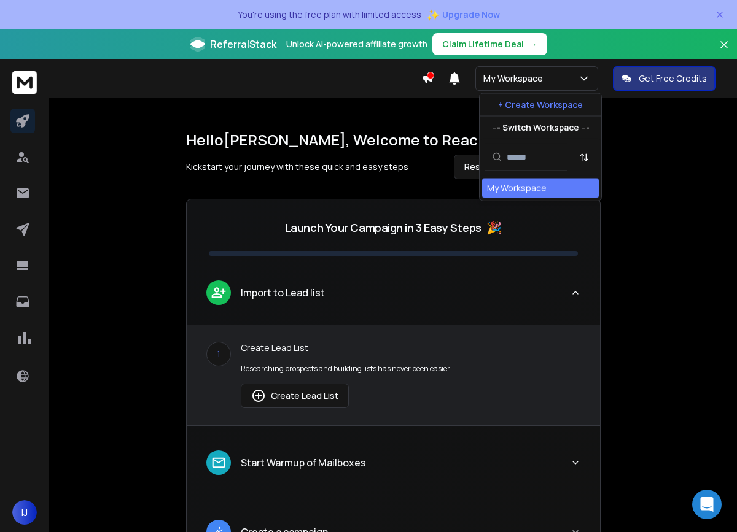
click at [652, 150] on div "Hello Ian James , Welcome to ReachInbox Kickstart your journey with these quick…" at bounding box center [393, 348] width 649 height 474
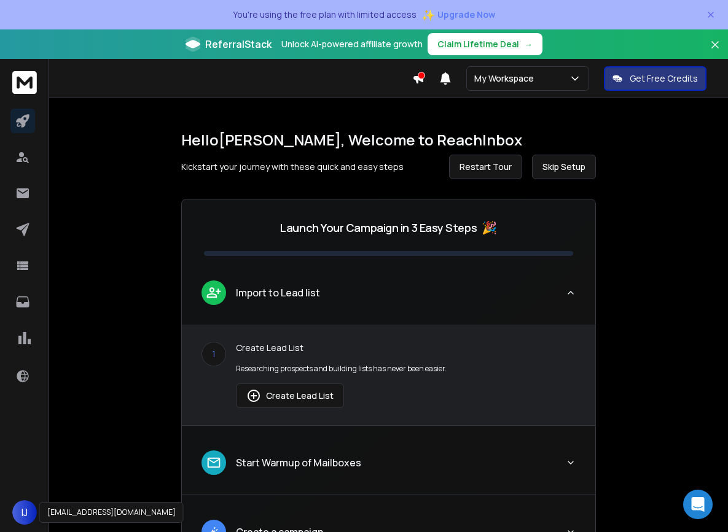
click at [30, 528] on div "IJ" at bounding box center [24, 298] width 49 height 478
click at [26, 519] on span "IJ" at bounding box center [24, 513] width 25 height 25
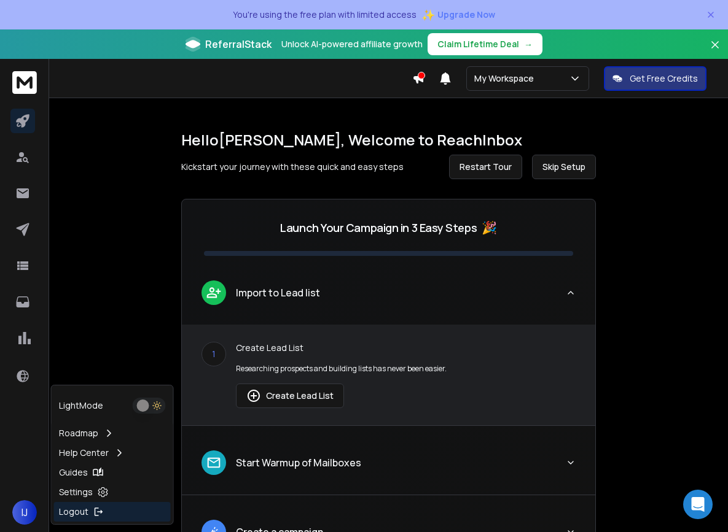
click at [95, 510] on icon at bounding box center [98, 512] width 11 height 11
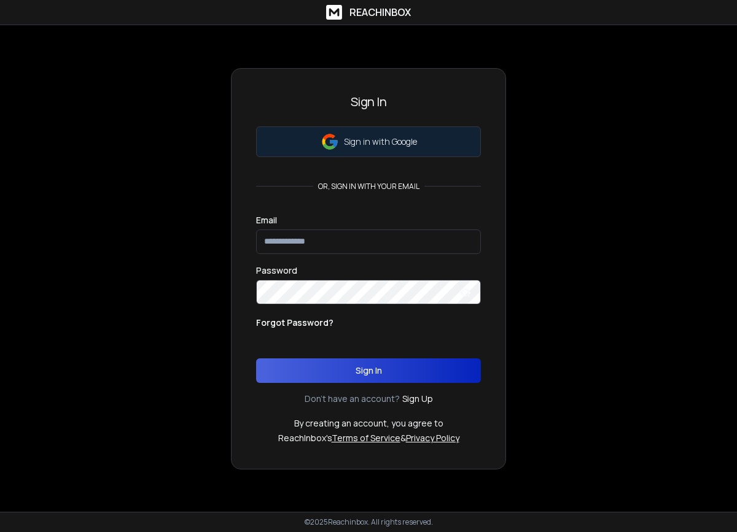
type input "**********"
click at [348, 150] on button "Sign in with Google" at bounding box center [368, 142] width 225 height 31
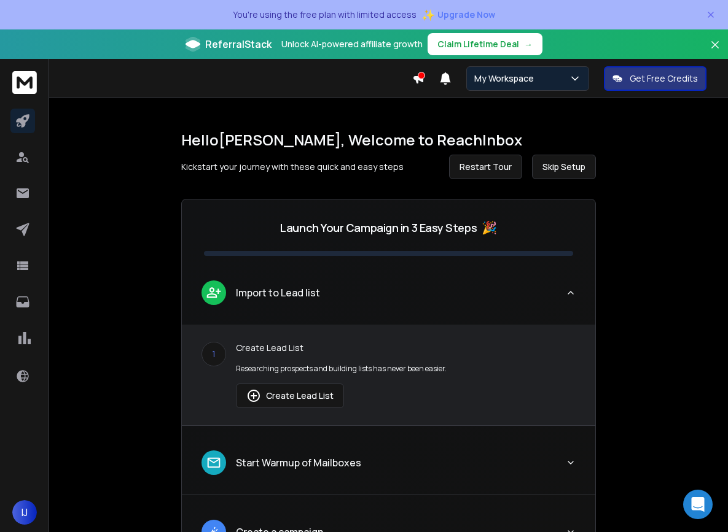
click at [553, 75] on div "My Workspace" at bounding box center [527, 78] width 107 height 12
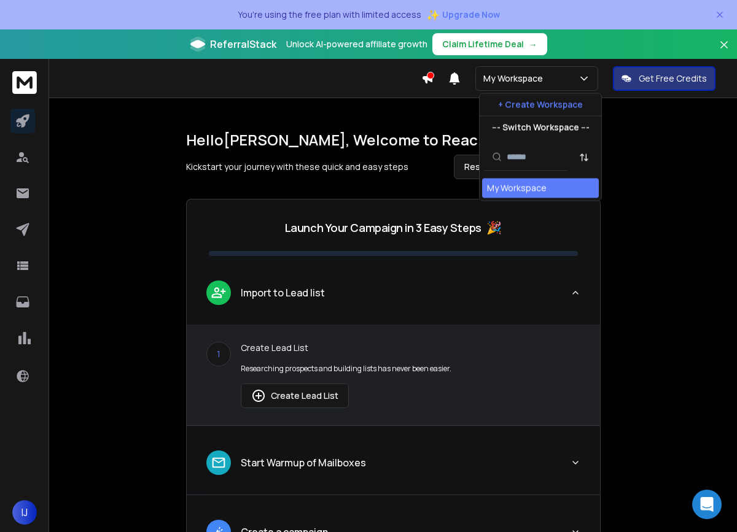
click at [548, 106] on p "+ Create Workspace" at bounding box center [540, 105] width 85 height 12
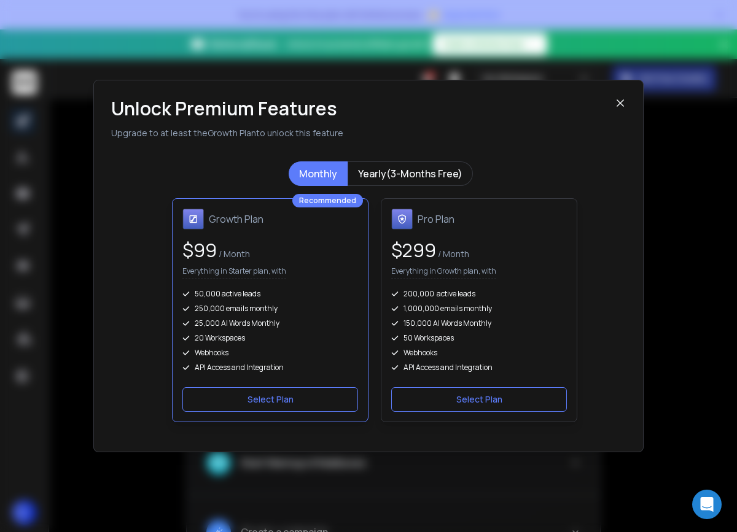
click at [625, 110] on div at bounding box center [620, 119] width 11 height 42
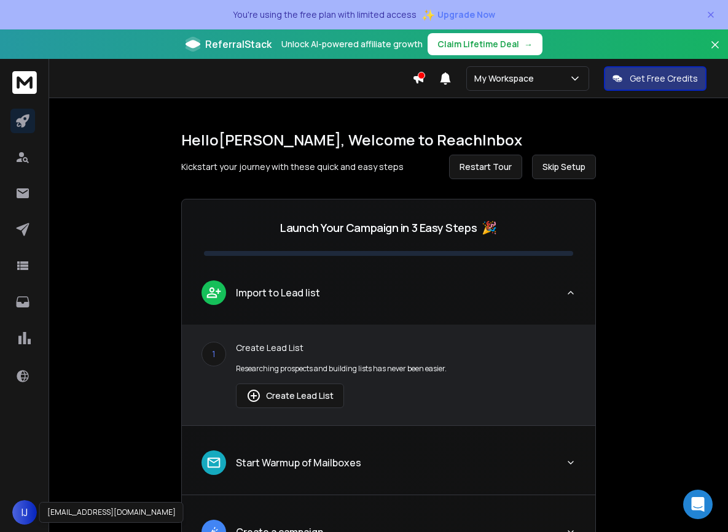
click at [28, 491] on div "IJ" at bounding box center [24, 298] width 49 height 478
click at [26, 512] on span "IJ" at bounding box center [24, 513] width 25 height 25
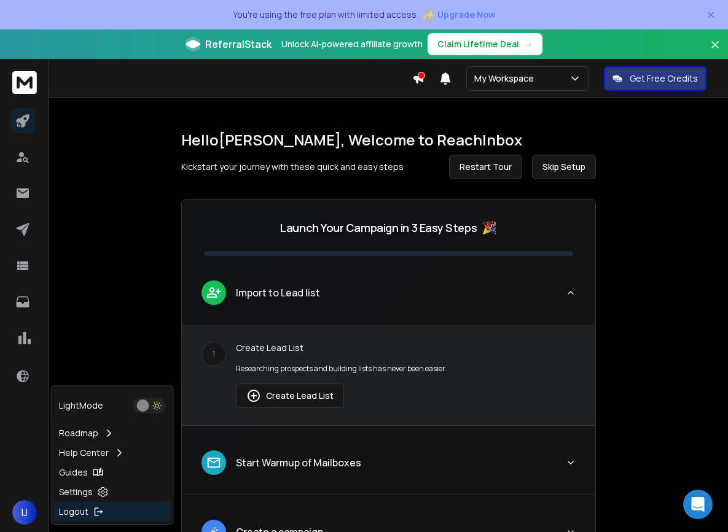
click at [120, 509] on div "Logout" at bounding box center [112, 512] width 117 height 20
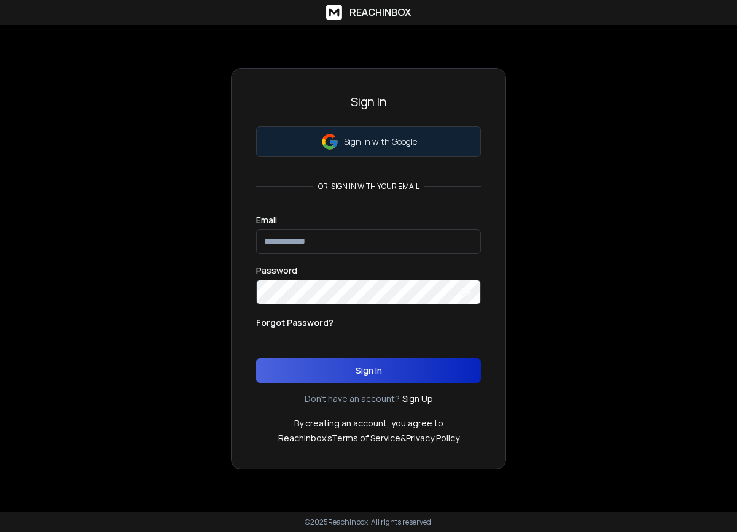
type input "**********"
click at [348, 150] on button "Sign in with Google" at bounding box center [368, 142] width 225 height 31
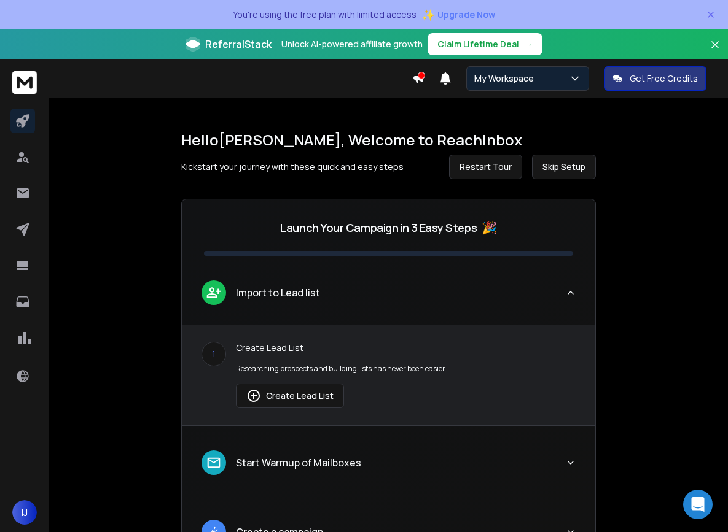
click at [531, 77] on p "My Workspace" at bounding box center [506, 78] width 64 height 12
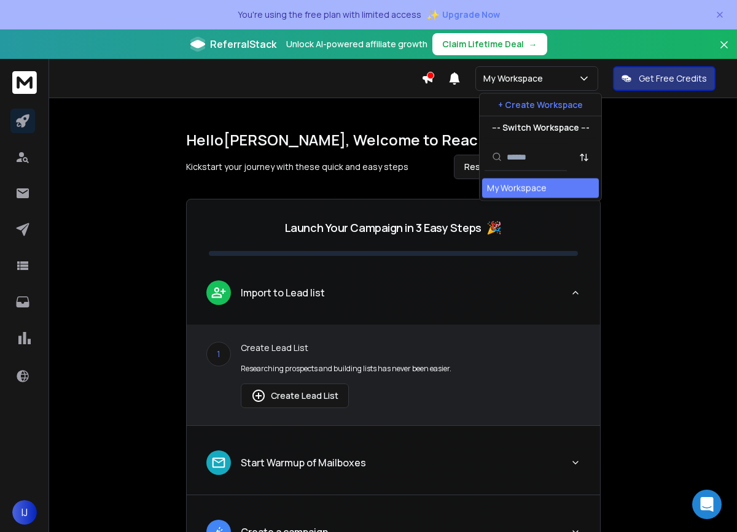
click at [690, 214] on div "Hello Ian James , Welcome to ReachInbox Kickstart your journey with these quick…" at bounding box center [393, 348] width 649 height 474
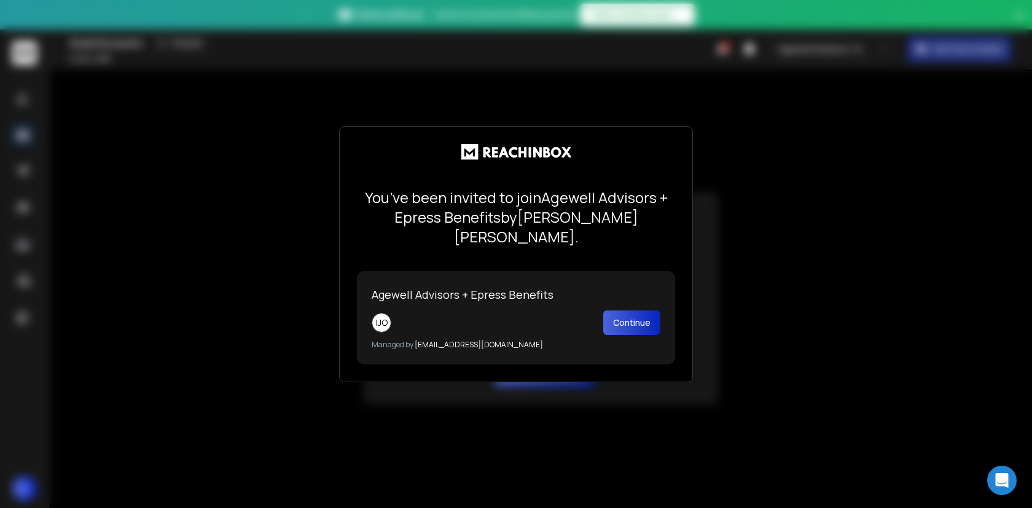
click at [633, 400] on div "You’ve been invited to join Agewell Advisors + Epress Benefits by Ian James Orm…" at bounding box center [516, 254] width 1032 height 508
click at [779, 254] on div "You’ve been invited to join Agewell Advisors + Epress Benefits by [PERSON_NAME]…" at bounding box center [516, 254] width 1032 height 281
click at [392, 340] on span "Managed by" at bounding box center [393, 345] width 42 height 10
click at [272, 334] on div "You’ve been invited to join Agewell Advisors + Epress Benefits by [PERSON_NAME]…" at bounding box center [516, 254] width 1032 height 281
